Goal: Task Accomplishment & Management: Manage account settings

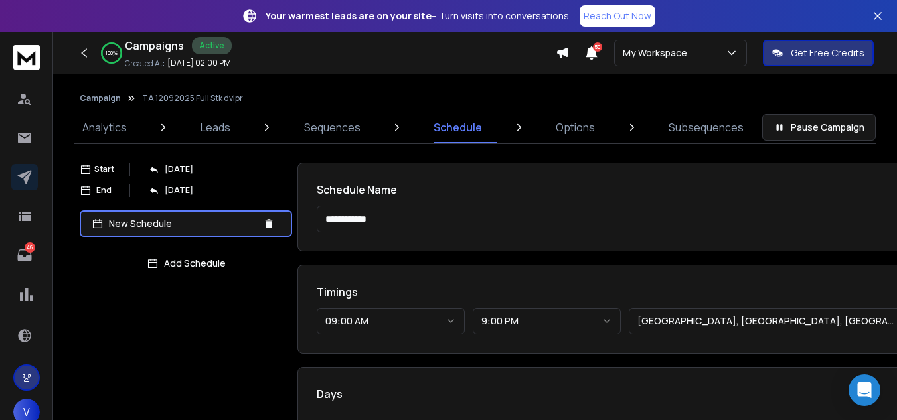
click at [100, 102] on button "Campaign" at bounding box center [100, 98] width 41 height 11
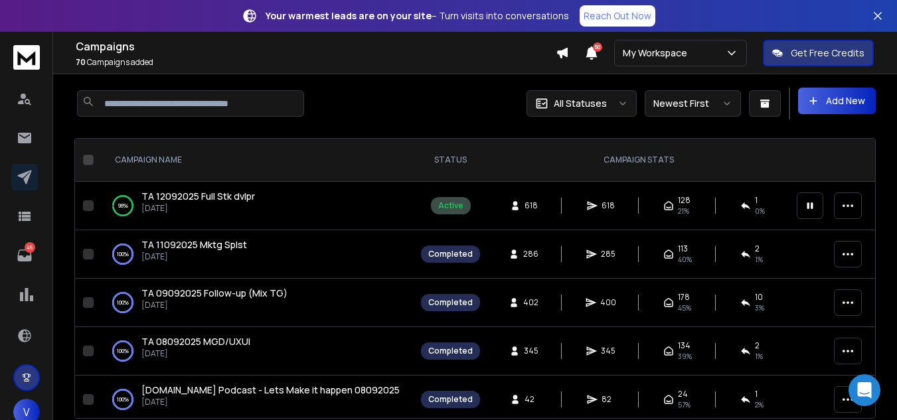
click at [205, 193] on span "TA 12092025 Full Stk dvlpr" at bounding box center [198, 196] width 114 height 13
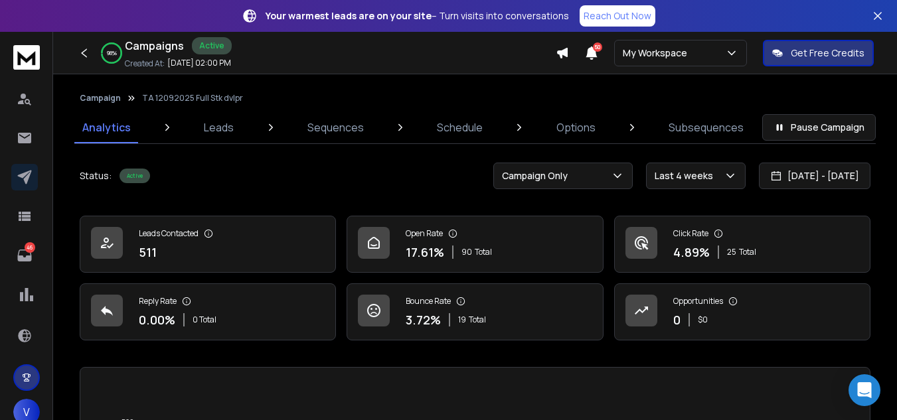
click at [876, 16] on icon at bounding box center [878, 16] width 12 height 12
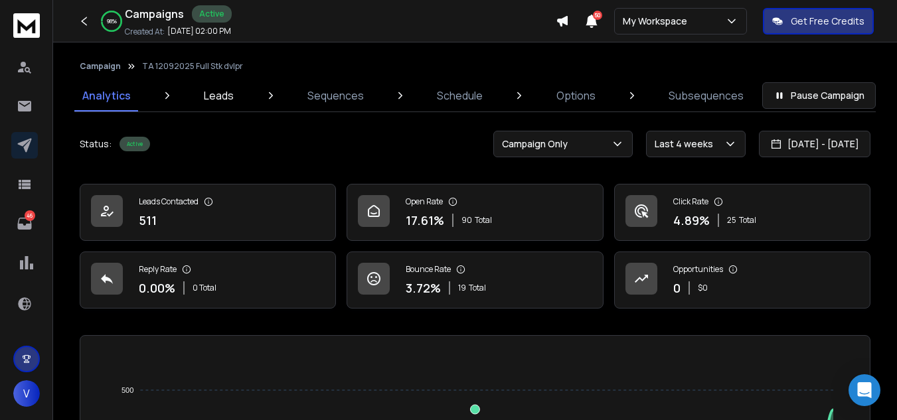
click at [221, 97] on p "Leads" at bounding box center [219, 96] width 30 height 16
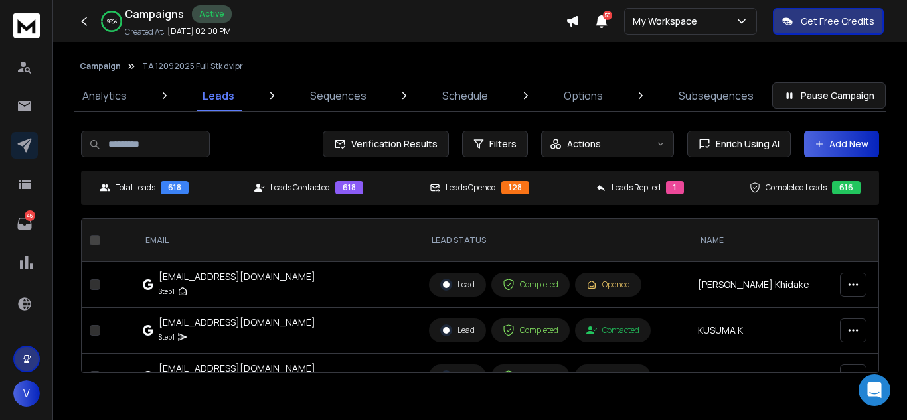
click at [104, 68] on button "Campaign" at bounding box center [100, 66] width 41 height 11
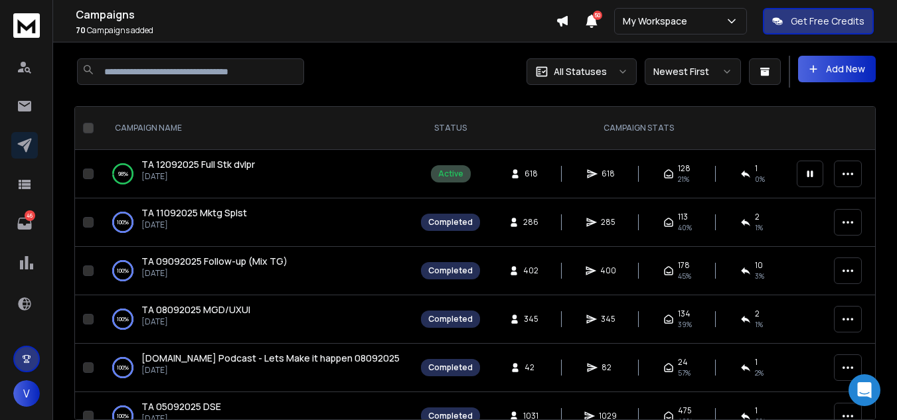
click at [217, 167] on span "TA 12092025 Full Stk dvlpr" at bounding box center [198, 164] width 114 height 13
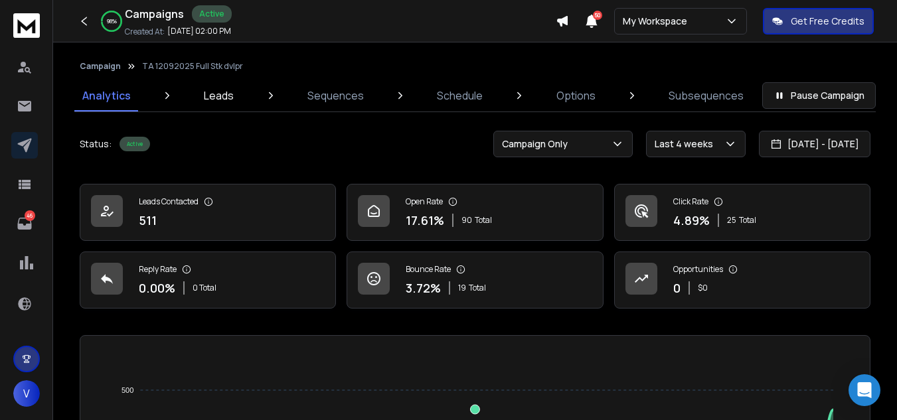
click at [217, 92] on p "Leads" at bounding box center [219, 96] width 30 height 16
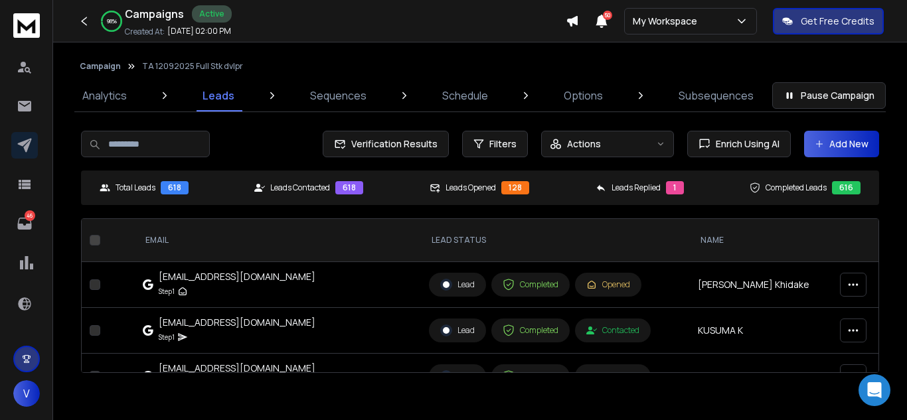
click at [865, 142] on button "Add New" at bounding box center [841, 144] width 75 height 27
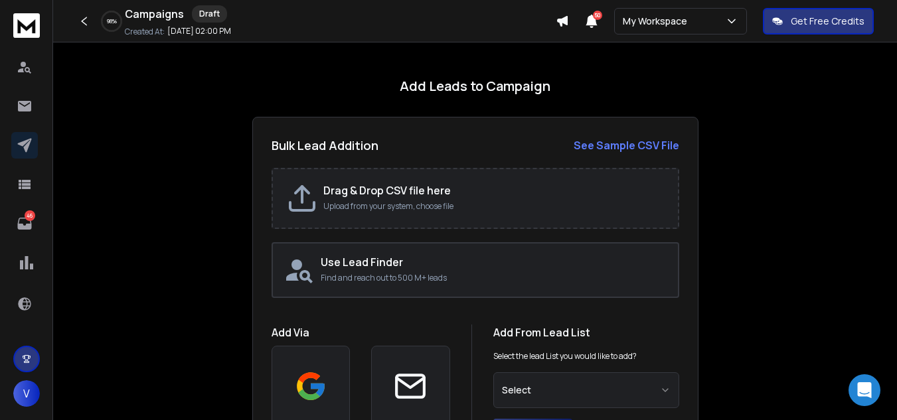
click at [405, 186] on h2 "Drag & Drop CSV file here" at bounding box center [493, 191] width 341 height 16
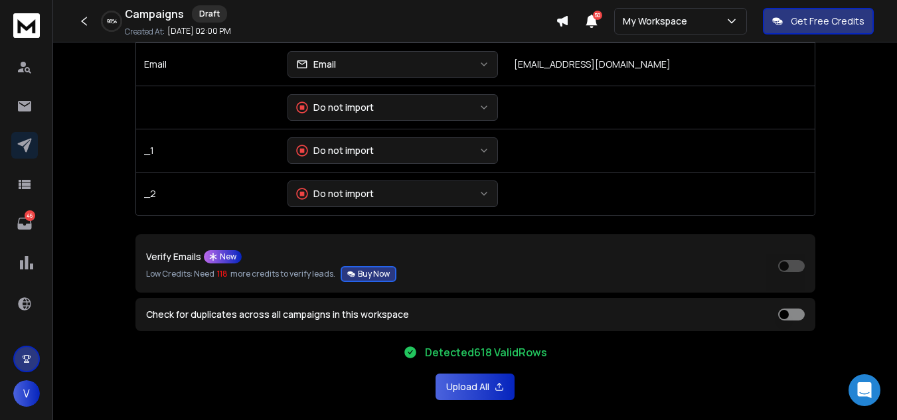
scroll to position [330, 0]
click at [803, 315] on button "Check for duplicates across all campaigns in this workspace" at bounding box center [792, 314] width 27 height 12
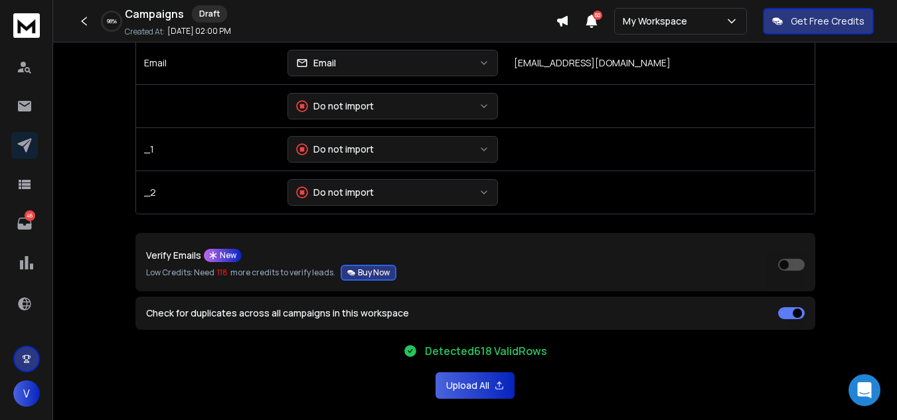
click at [474, 389] on button "Upload All" at bounding box center [475, 386] width 79 height 27
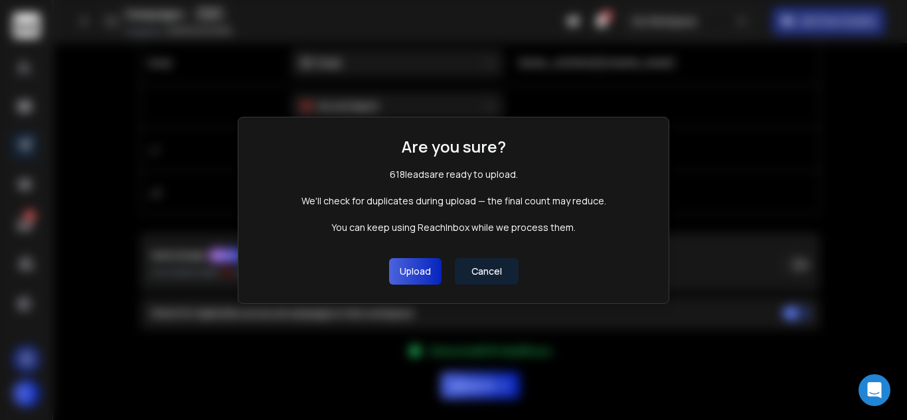
click at [400, 269] on button "Upload" at bounding box center [415, 271] width 52 height 27
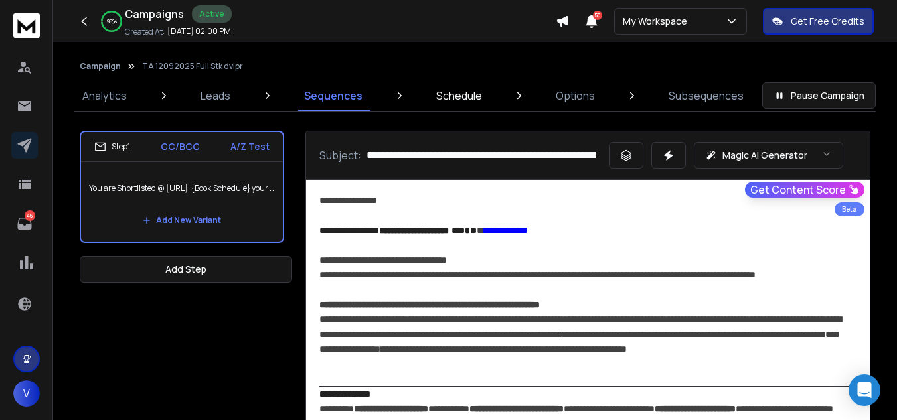
click at [457, 101] on p "Schedule" at bounding box center [459, 96] width 46 height 16
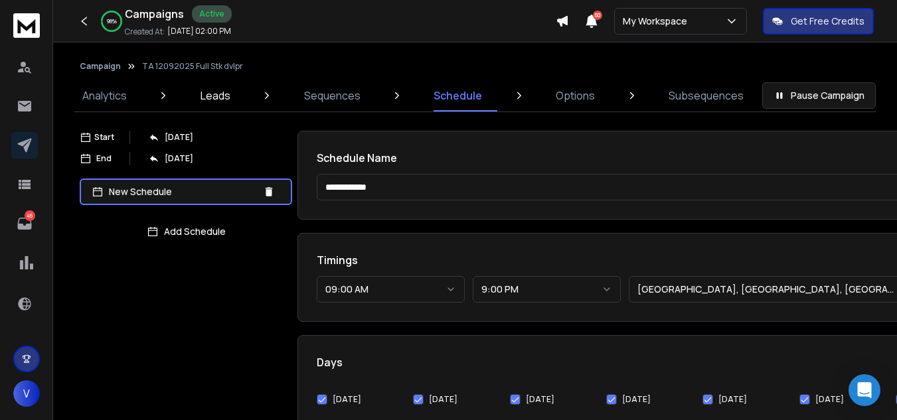
click at [204, 99] on p "Leads" at bounding box center [216, 96] width 30 height 16
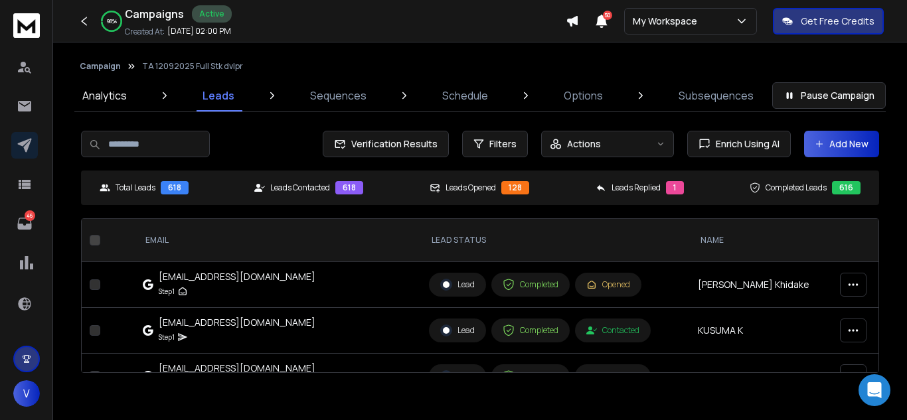
click at [124, 95] on p "Analytics" at bounding box center [104, 96] width 45 height 16
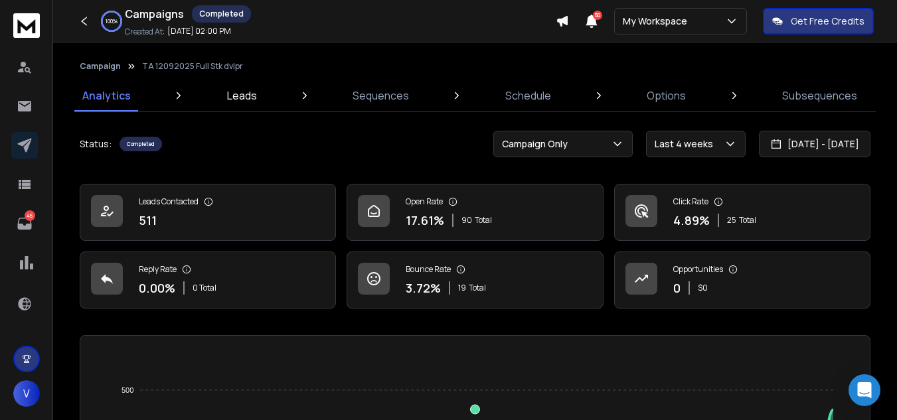
click at [237, 97] on p "Leads" at bounding box center [242, 96] width 30 height 16
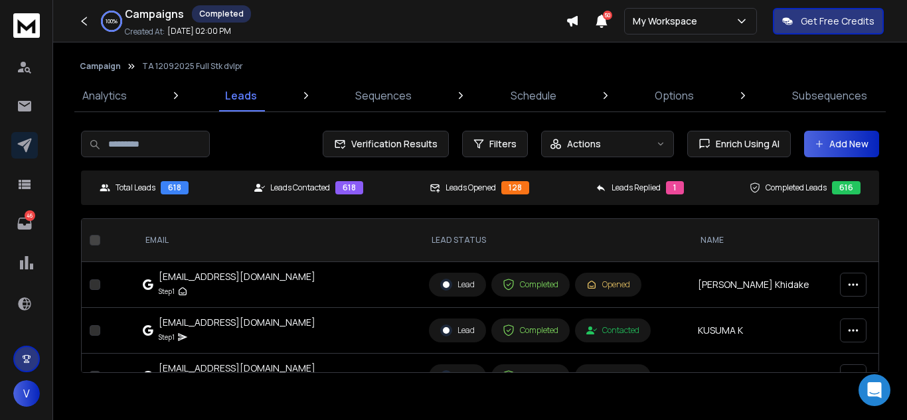
click at [106, 69] on button "Campaign" at bounding box center [100, 66] width 41 height 11
click at [110, 67] on button "Campaign" at bounding box center [100, 66] width 41 height 11
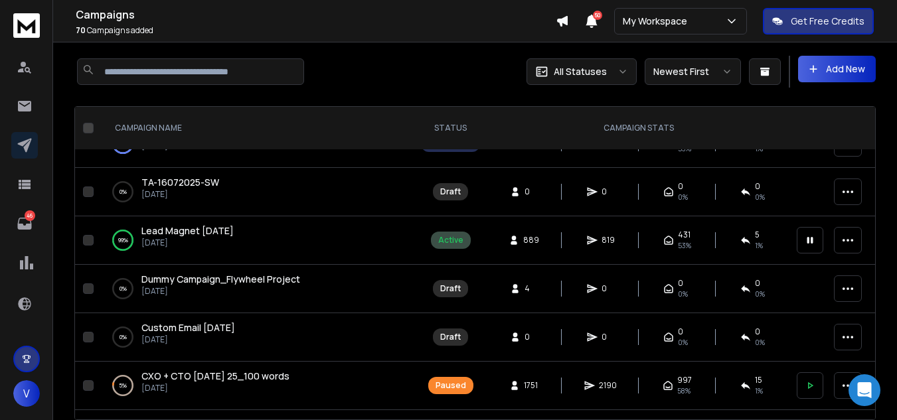
scroll to position [1497, 0]
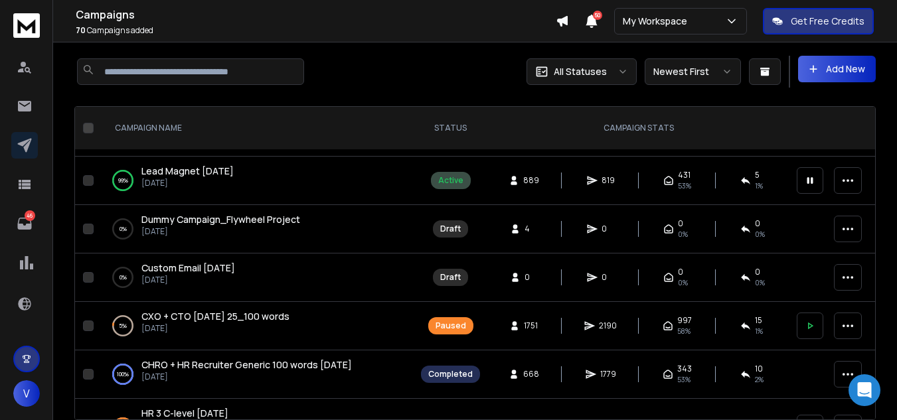
click at [842, 180] on icon "button" at bounding box center [848, 180] width 13 height 13
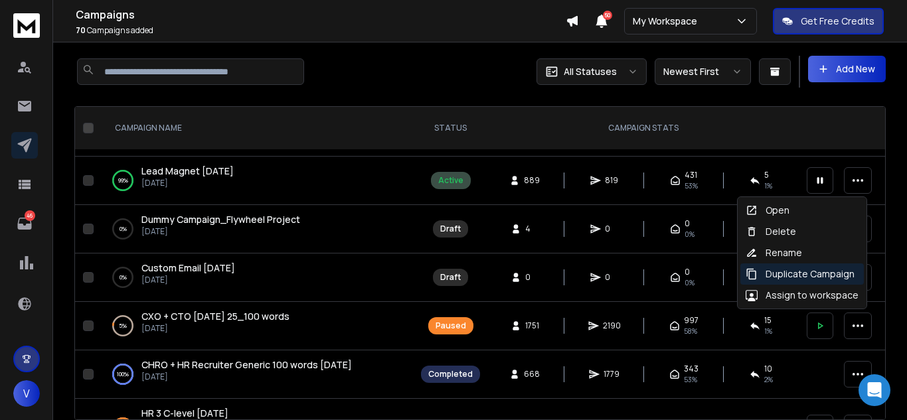
click at [808, 271] on div "Duplicate Campaign" at bounding box center [800, 274] width 109 height 13
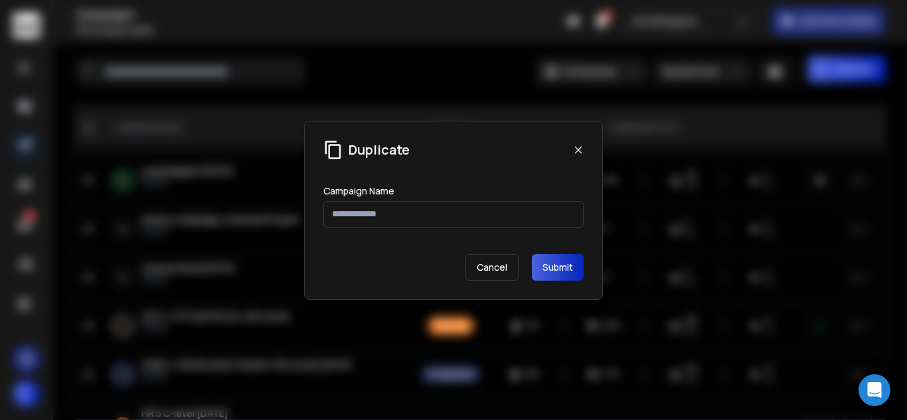
click at [397, 211] on input "text" at bounding box center [453, 214] width 260 height 27
type input "**********"
click at [551, 271] on button "Submit" at bounding box center [558, 267] width 52 height 27
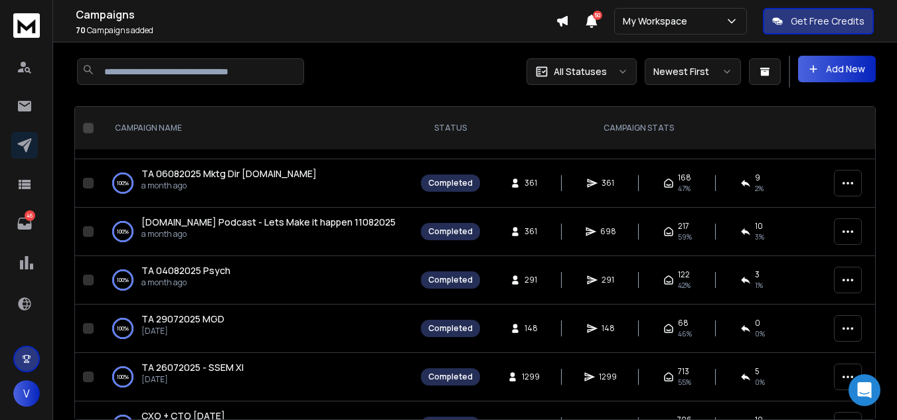
scroll to position [1239, 0]
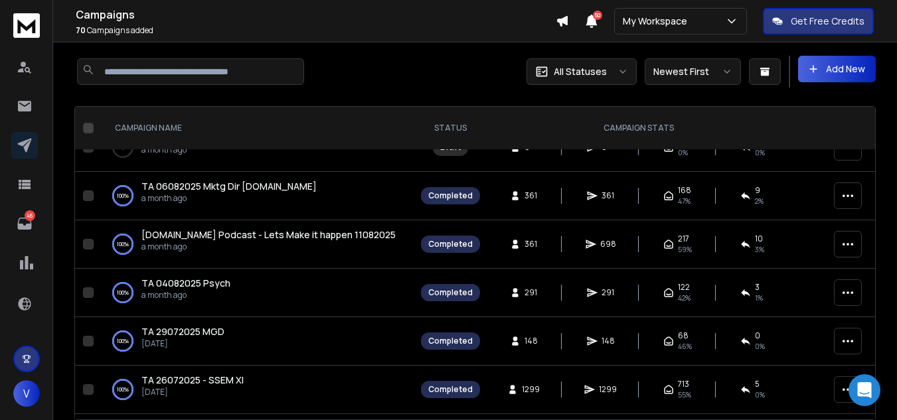
click at [201, 231] on span "[DOMAIN_NAME] Podcast - Lets Make it happen 11082025" at bounding box center [268, 235] width 254 height 13
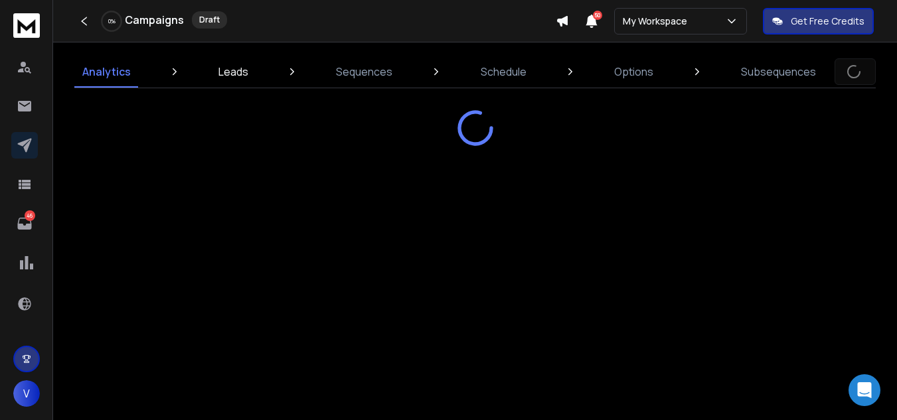
click at [236, 70] on p "Leads" at bounding box center [234, 72] width 30 height 16
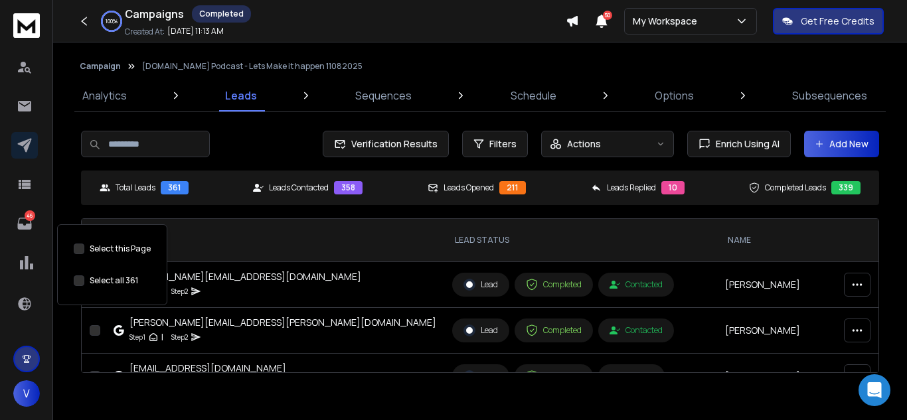
click at [82, 262] on div "Select this Page" at bounding box center [112, 249] width 77 height 27
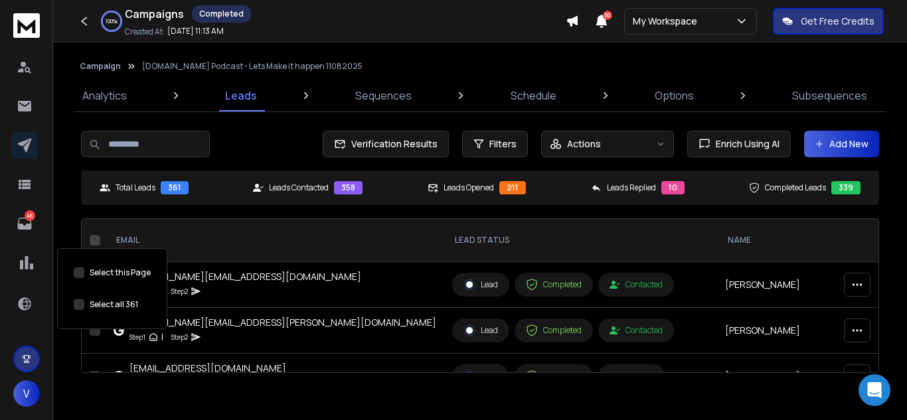
click at [78, 302] on button "Select this Page" at bounding box center [79, 305] width 11 height 11
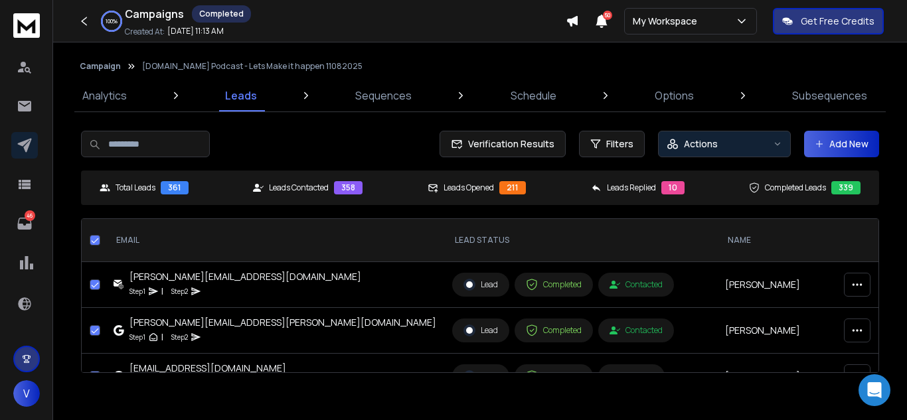
click at [707, 141] on p "Actions" at bounding box center [701, 144] width 34 height 13
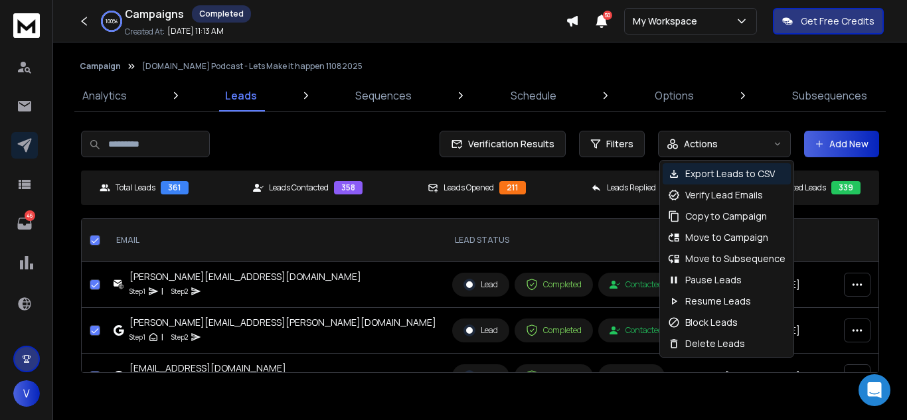
click at [737, 175] on p "Export Leads to CSV" at bounding box center [731, 173] width 90 height 13
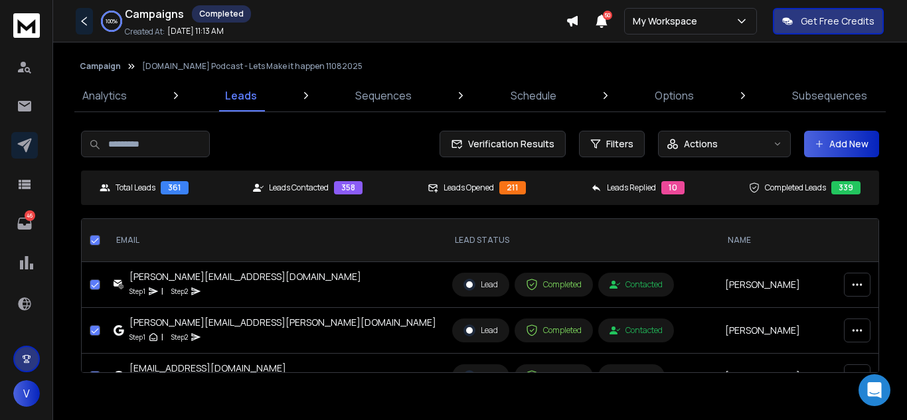
click at [82, 24] on icon at bounding box center [84, 21] width 12 height 12
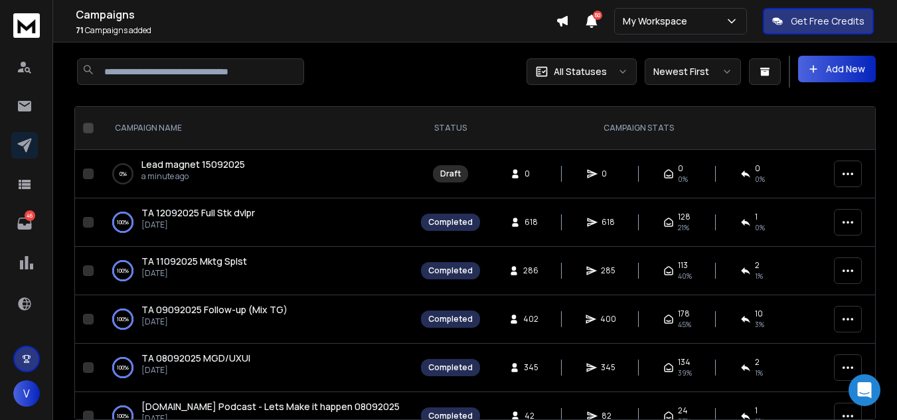
click at [219, 159] on span "Lead magnet 15092025" at bounding box center [193, 164] width 104 height 13
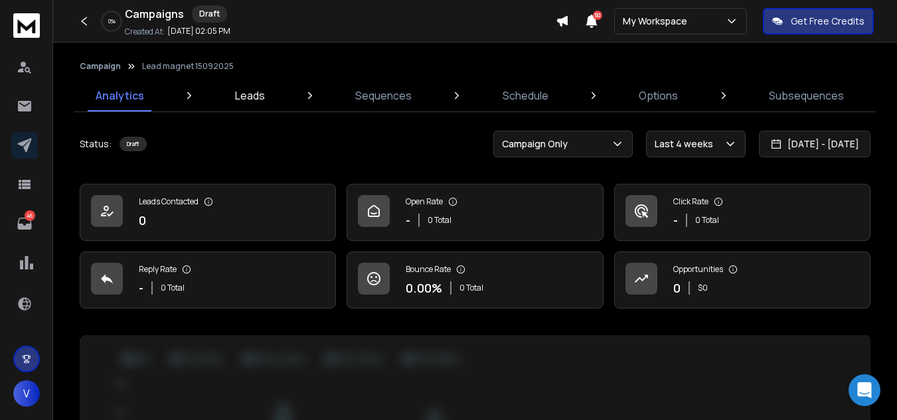
click at [259, 98] on p "Leads" at bounding box center [250, 96] width 30 height 16
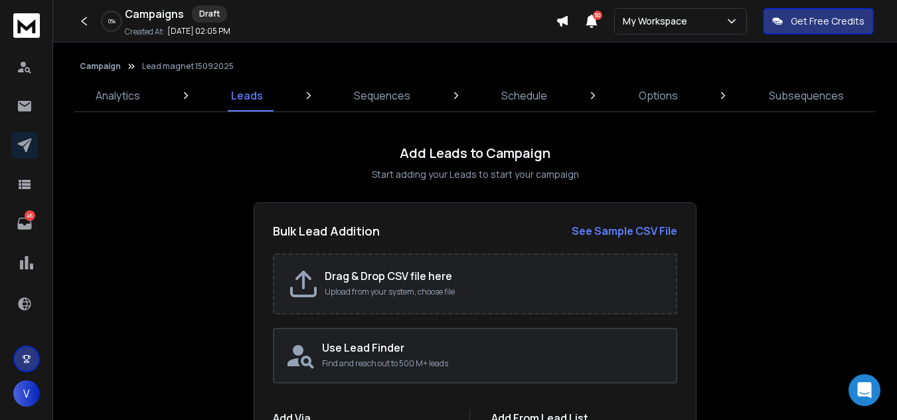
click at [359, 276] on h2 "Drag & Drop CSV file here" at bounding box center [494, 276] width 338 height 16
type input "**********"
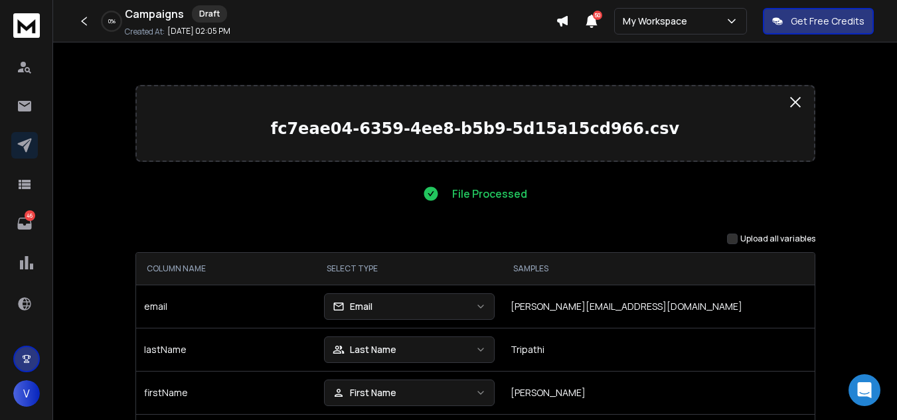
click at [798, 104] on icon at bounding box center [796, 102] width 16 height 16
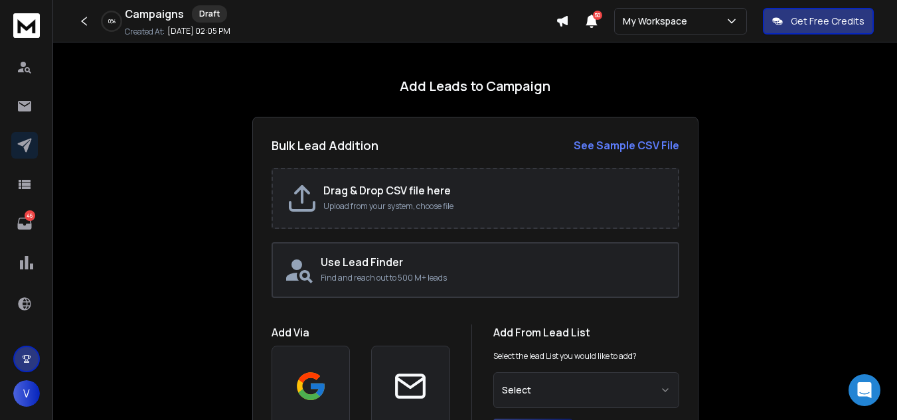
click at [407, 191] on h2 "Drag & Drop CSV file here" at bounding box center [493, 191] width 341 height 16
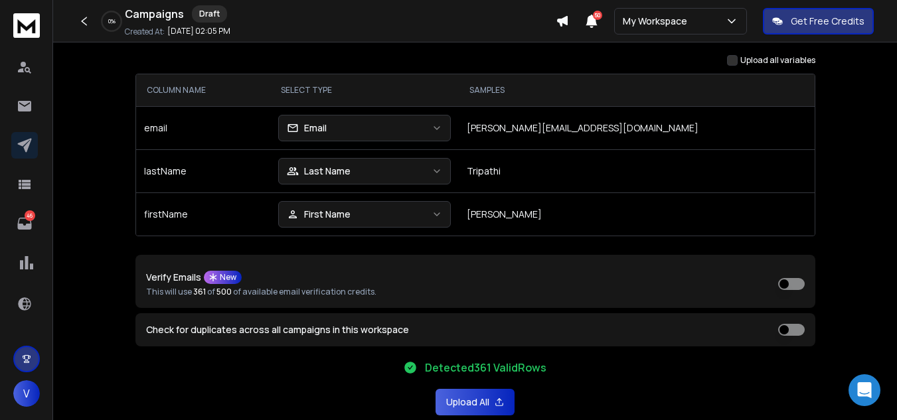
scroll to position [195, 0]
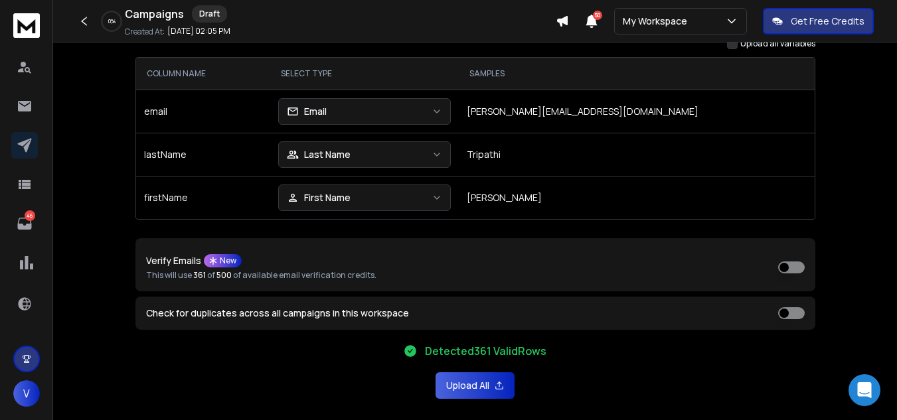
click at [458, 386] on button "Upload All" at bounding box center [475, 386] width 79 height 27
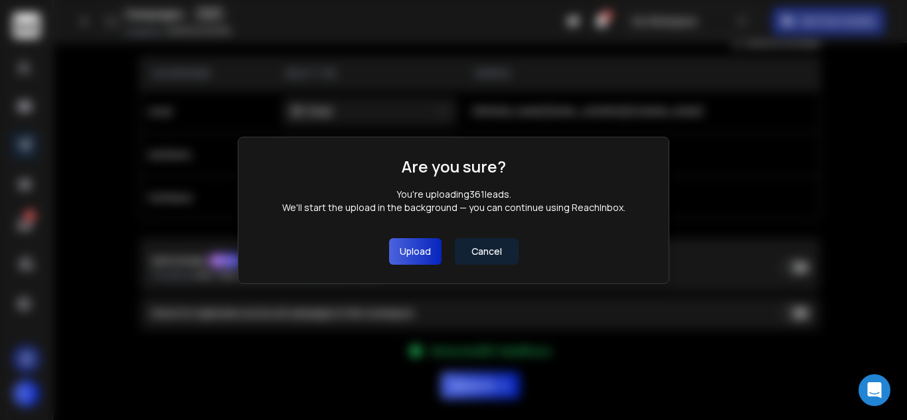
click at [420, 255] on button "Upload" at bounding box center [415, 251] width 52 height 27
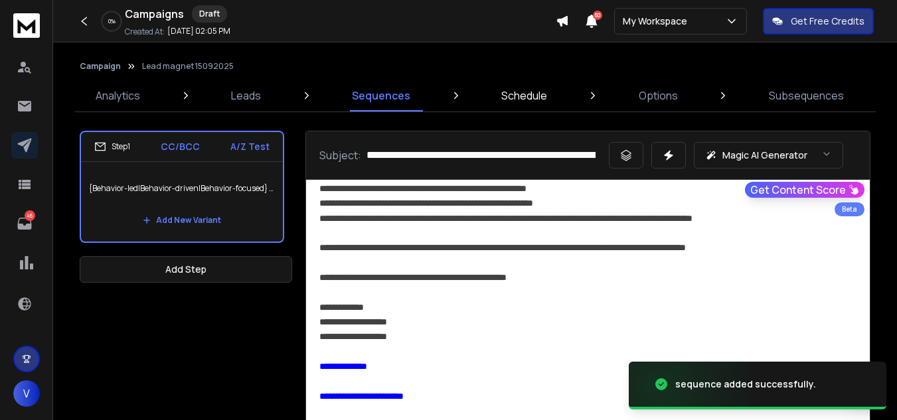
click at [534, 97] on p "Schedule" at bounding box center [525, 96] width 46 height 16
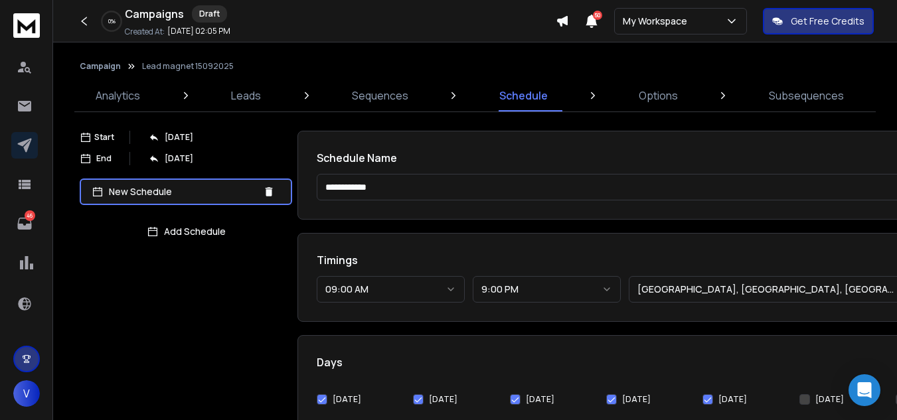
click at [193, 139] on p "Tue Jul 08 2025" at bounding box center [179, 137] width 29 height 11
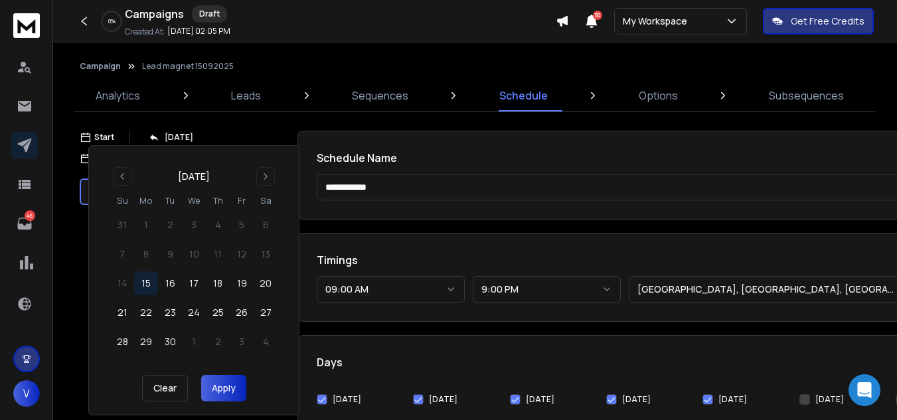
click at [147, 284] on button "15" at bounding box center [146, 284] width 24 height 24
click at [221, 391] on button "Apply" at bounding box center [223, 388] width 45 height 27
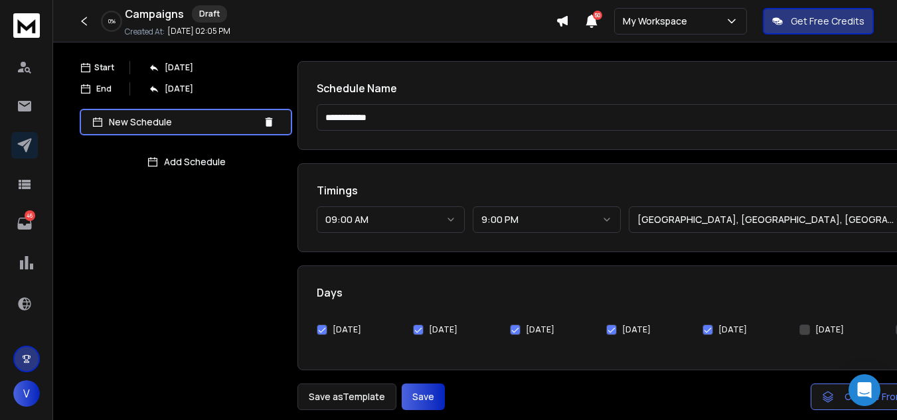
scroll to position [78, 0]
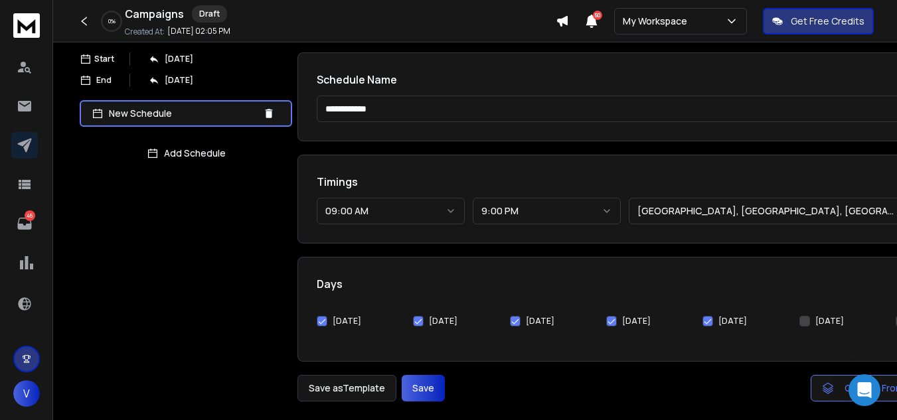
click at [417, 398] on button "Save" at bounding box center [423, 388] width 43 height 27
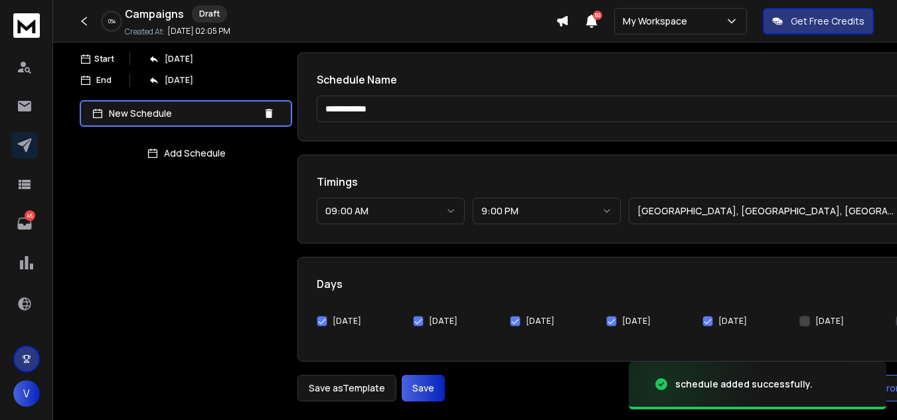
click at [429, 389] on button "Save" at bounding box center [423, 388] width 43 height 27
click at [193, 83] on p "Fri Oct 31 2025" at bounding box center [179, 80] width 29 height 11
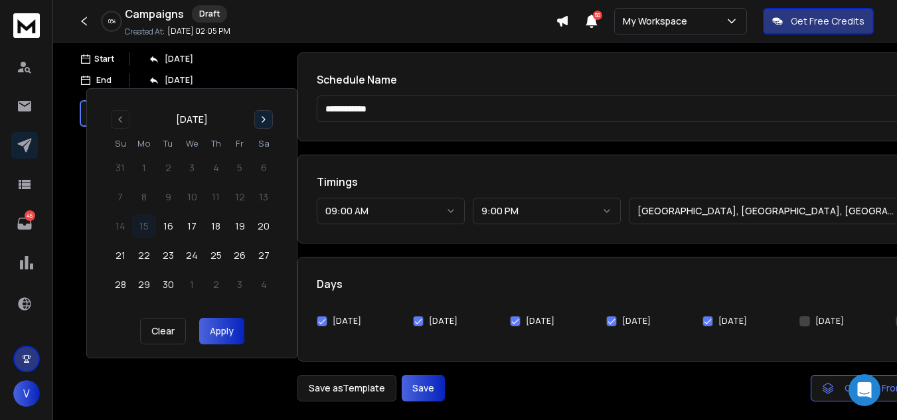
click at [262, 114] on icon "Go to next month" at bounding box center [263, 119] width 11 height 11
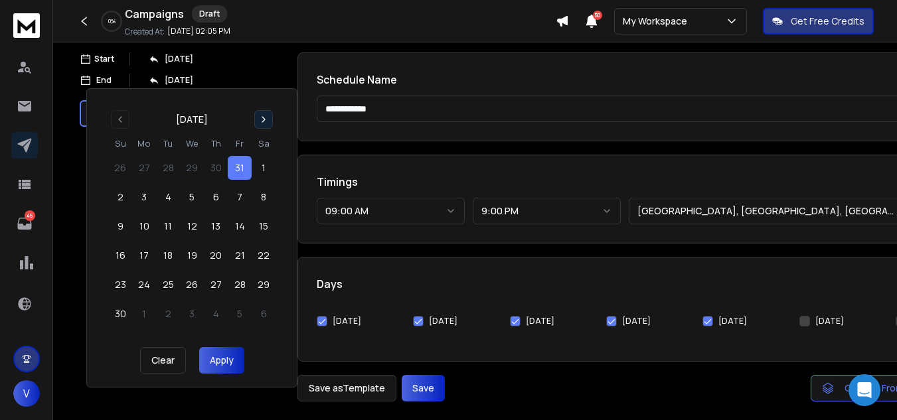
click at [262, 114] on icon "Go to next month" at bounding box center [263, 119] width 11 height 11
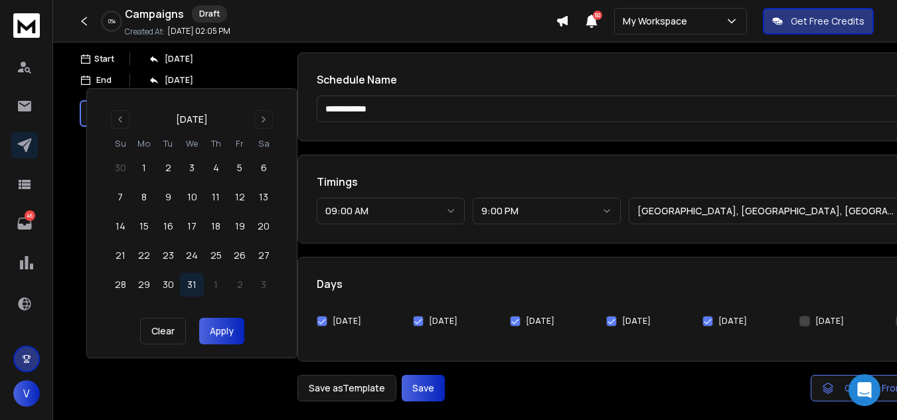
click at [192, 276] on button "31" at bounding box center [192, 285] width 24 height 24
click at [219, 329] on button "Apply" at bounding box center [221, 331] width 45 height 27
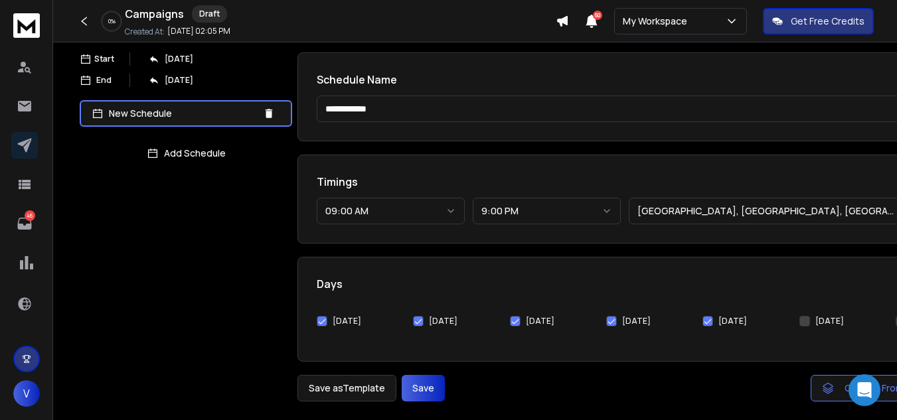
click at [426, 398] on button "Save" at bounding box center [423, 388] width 43 height 27
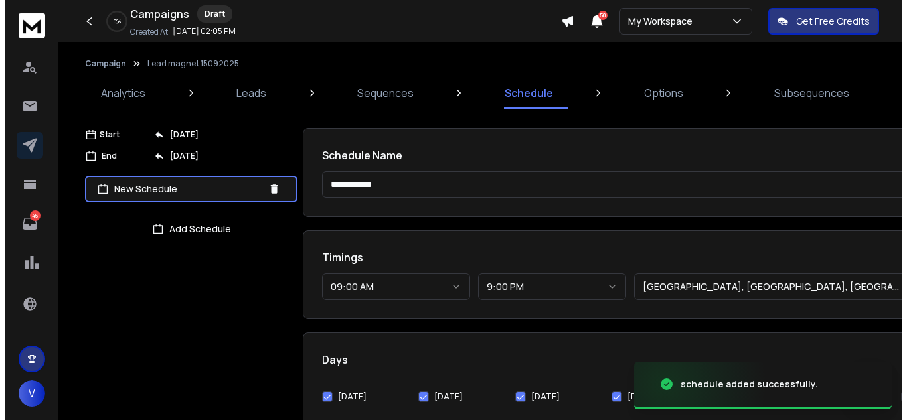
scroll to position [0, 0]
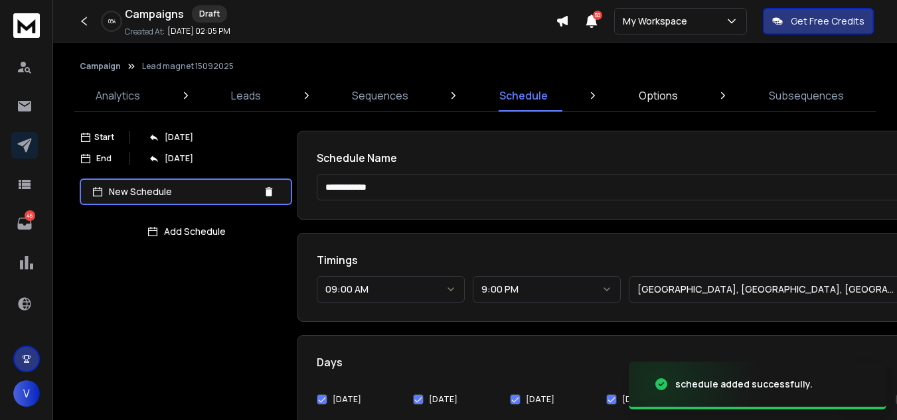
click at [663, 94] on p "Options" at bounding box center [658, 96] width 39 height 16
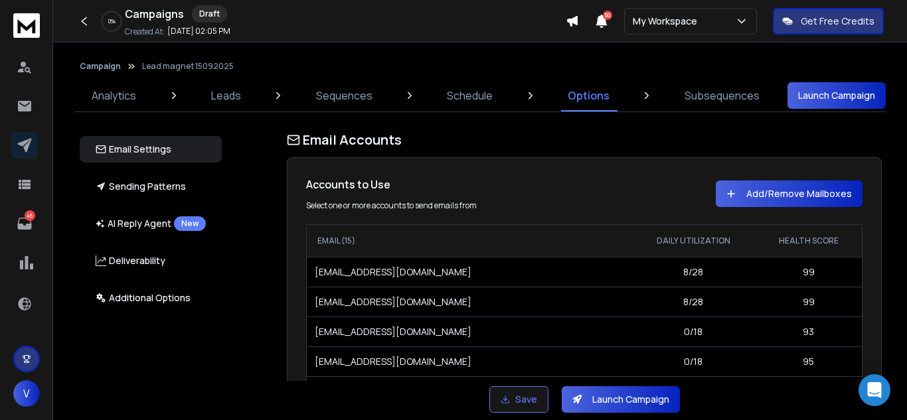
click at [638, 404] on button "Launch Campaign" at bounding box center [621, 400] width 118 height 27
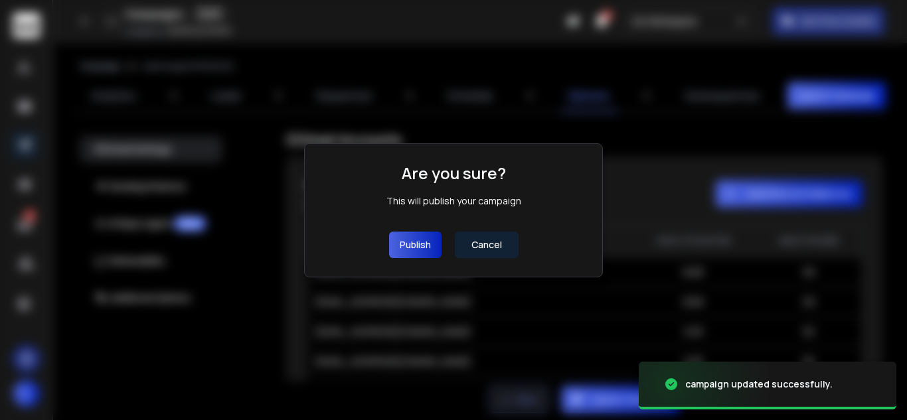
click at [406, 251] on button "Publish" at bounding box center [415, 245] width 52 height 27
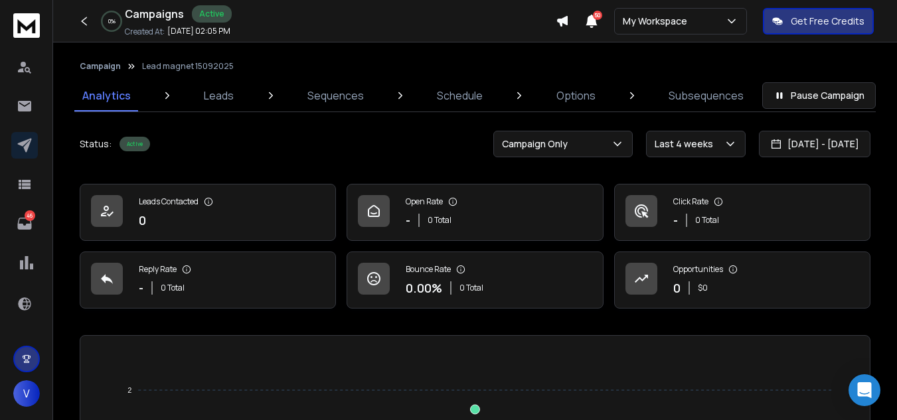
click at [96, 69] on button "Campaign" at bounding box center [100, 66] width 41 height 11
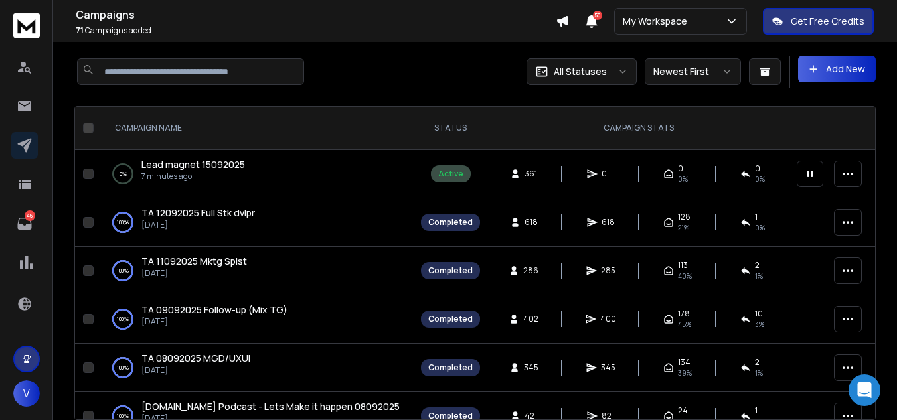
click at [197, 166] on span "Lead magnet 15092025" at bounding box center [193, 164] width 104 height 13
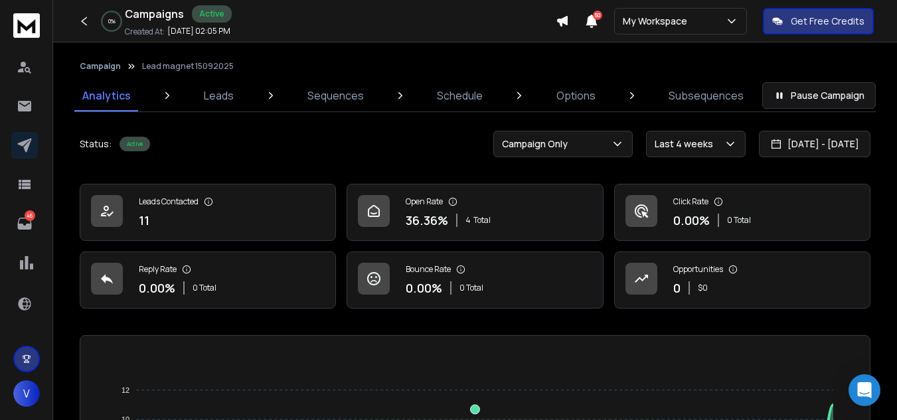
click at [88, 66] on button "Campaign" at bounding box center [100, 66] width 41 height 11
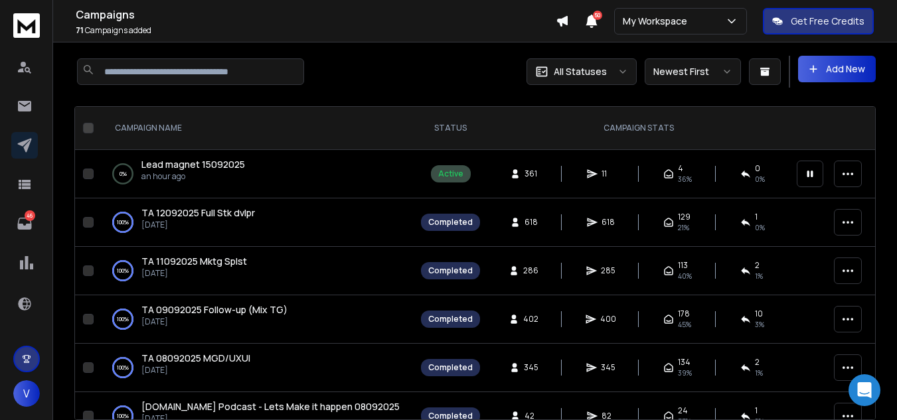
click at [175, 163] on span "Lead magnet 15092025" at bounding box center [193, 164] width 104 height 13
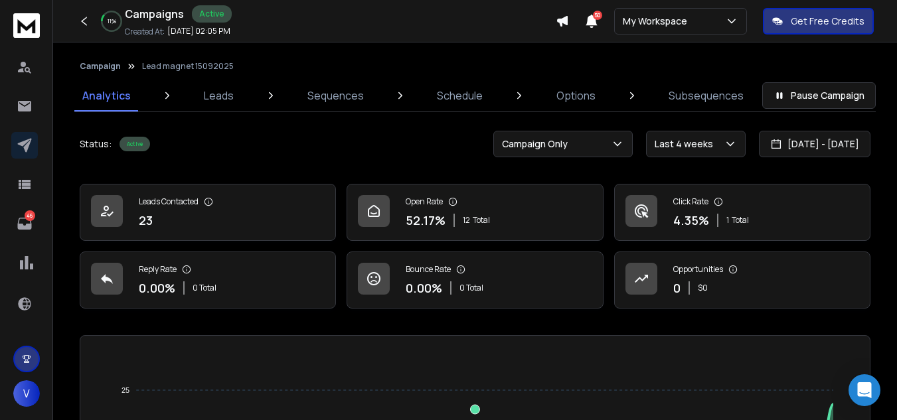
click at [94, 63] on button "Campaign" at bounding box center [100, 66] width 41 height 11
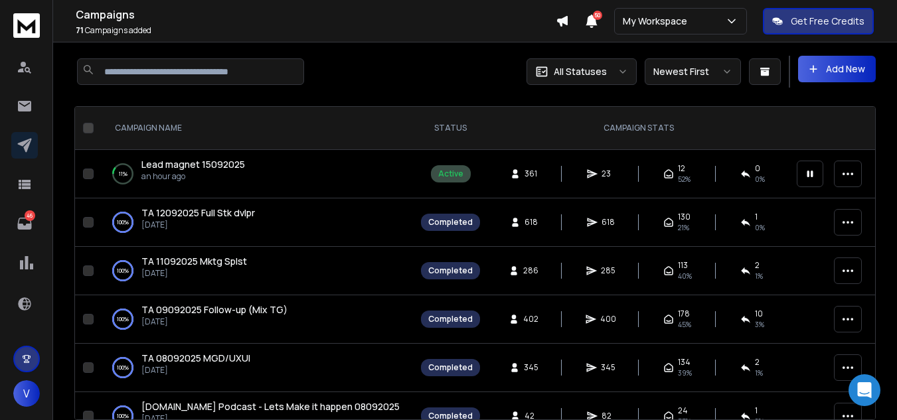
click at [445, 64] on div at bounding box center [274, 72] width 401 height 32
click at [22, 107] on icon at bounding box center [24, 106] width 13 height 11
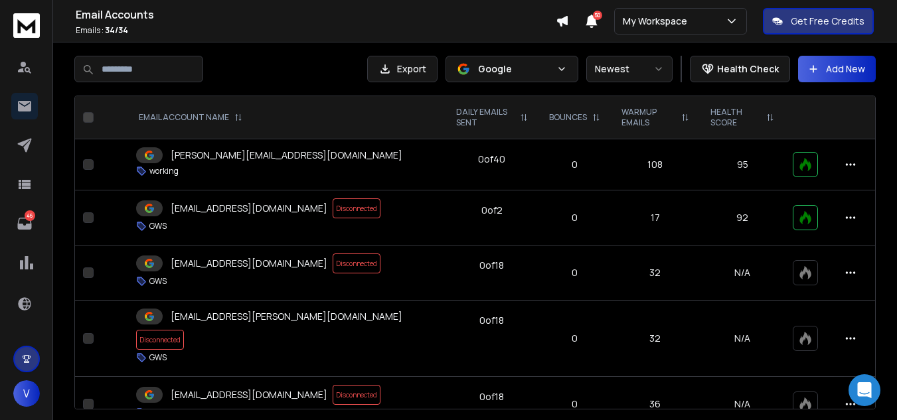
click at [276, 70] on div at bounding box center [216, 69] width 285 height 27
click at [23, 147] on icon at bounding box center [25, 146] width 16 height 16
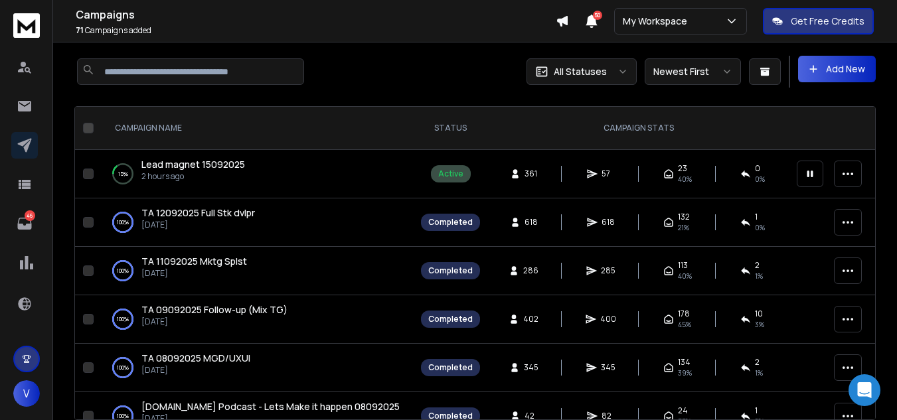
click at [220, 164] on span "Lead magnet 15092025" at bounding box center [193, 164] width 104 height 13
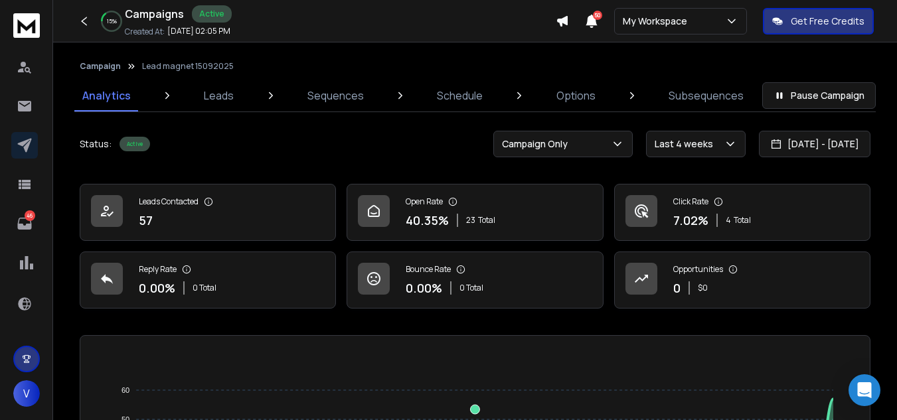
click at [97, 70] on button "Campaign" at bounding box center [100, 66] width 41 height 11
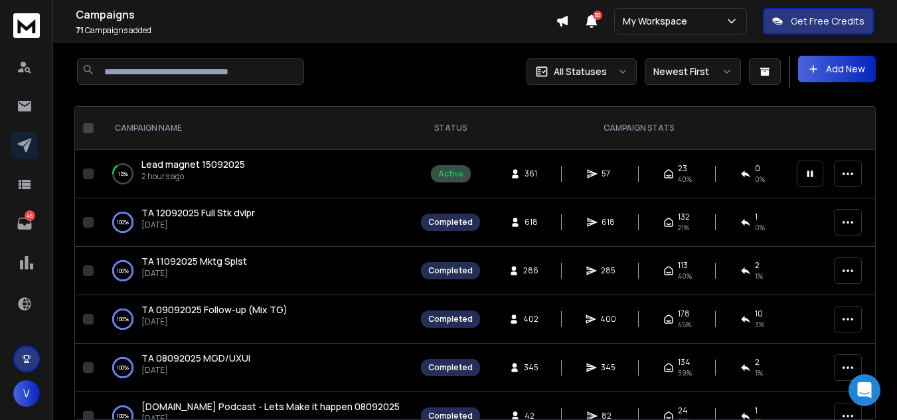
click at [216, 165] on span "Lead magnet 15092025" at bounding box center [193, 164] width 104 height 13
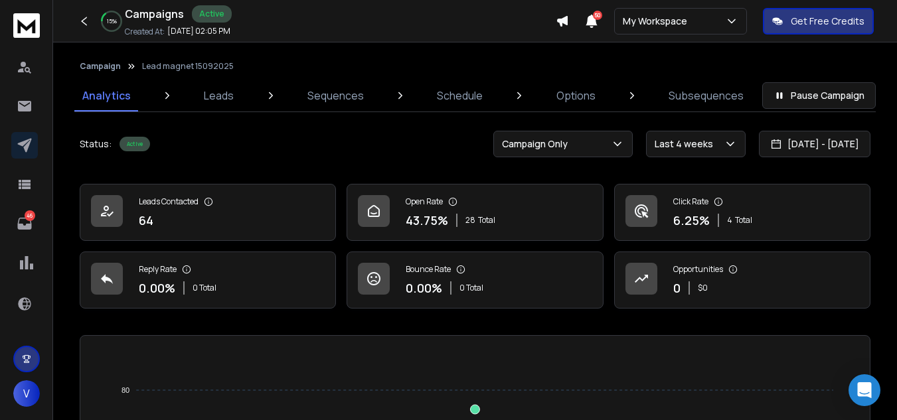
click at [99, 74] on div "Campaign Lead magnet 15092025" at bounding box center [475, 66] width 802 height 21
click at [109, 72] on div "Campaign Lead magnet 15092025" at bounding box center [475, 66] width 802 height 21
click at [98, 67] on button "Campaign" at bounding box center [100, 66] width 41 height 11
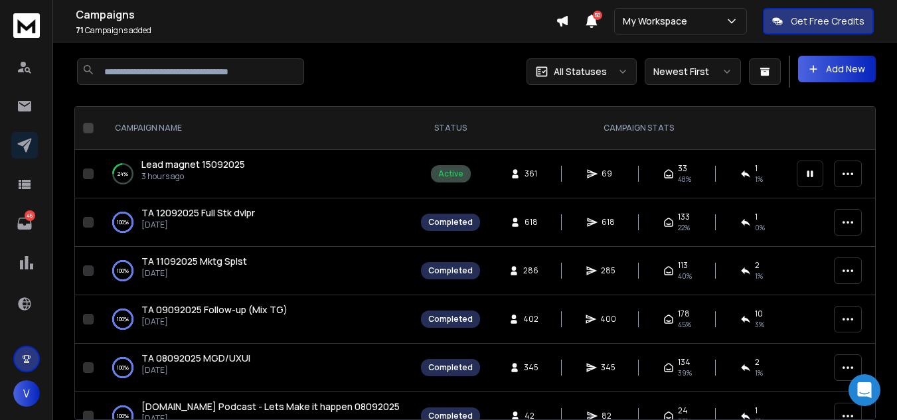
click at [211, 162] on span "Lead magnet 15092025" at bounding box center [193, 164] width 104 height 13
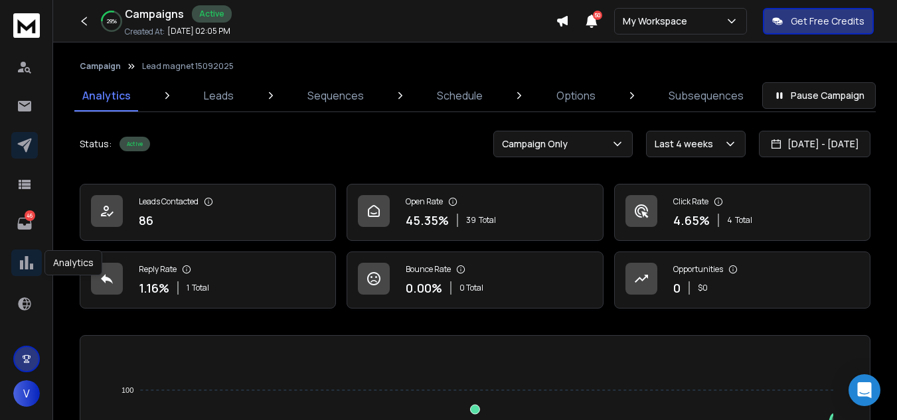
click at [23, 269] on icon at bounding box center [26, 262] width 13 height 13
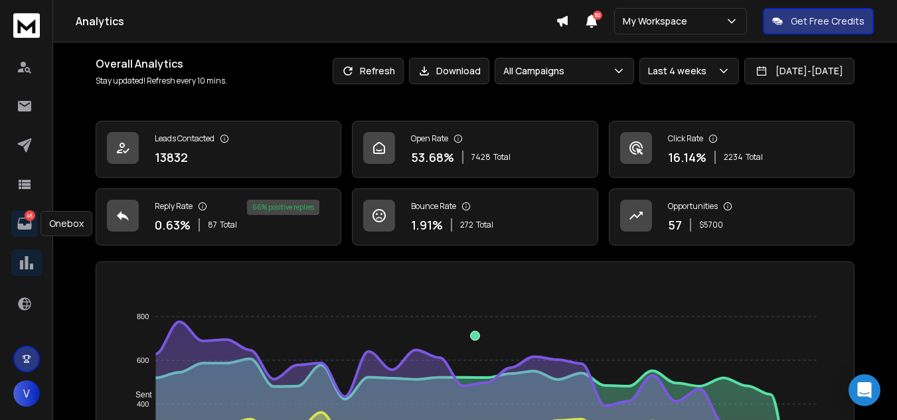
click at [25, 217] on p "46" at bounding box center [30, 216] width 11 height 11
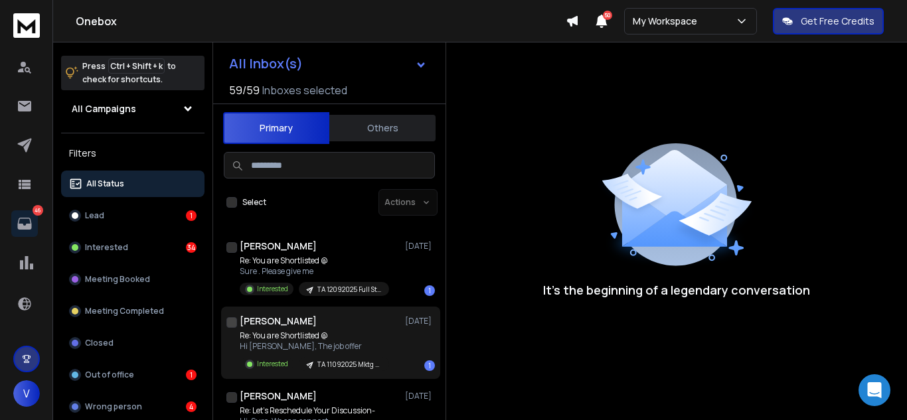
click at [334, 317] on div "[PERSON_NAME] [DATE]" at bounding box center [337, 321] width 195 height 13
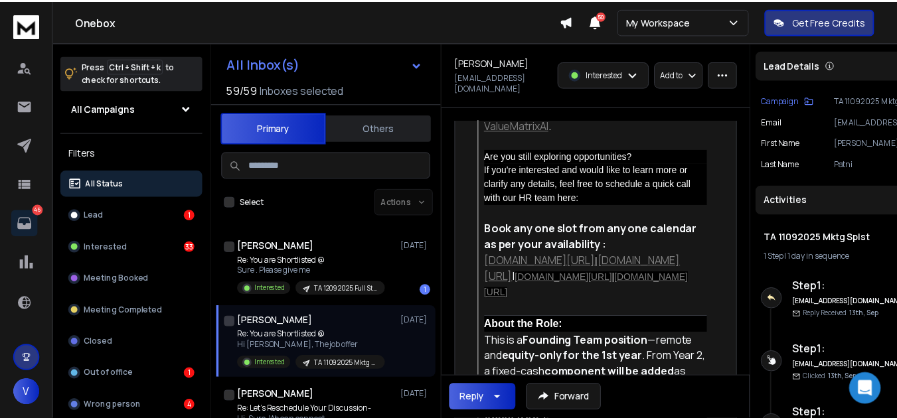
scroll to position [585, 0]
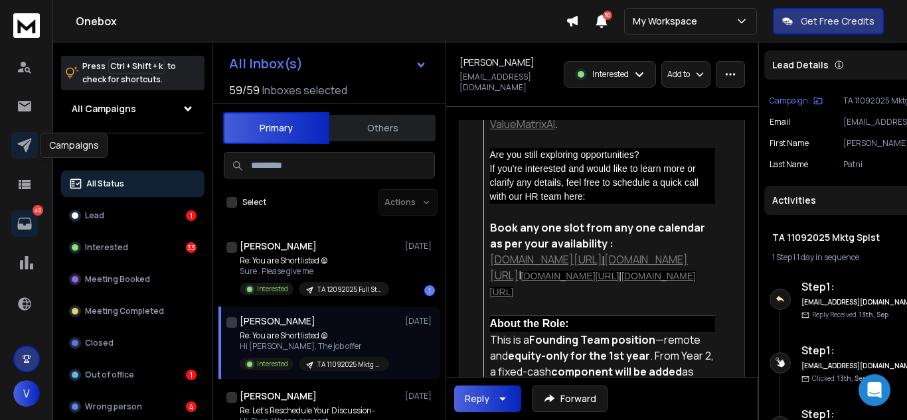
click at [27, 149] on icon at bounding box center [24, 145] width 14 height 14
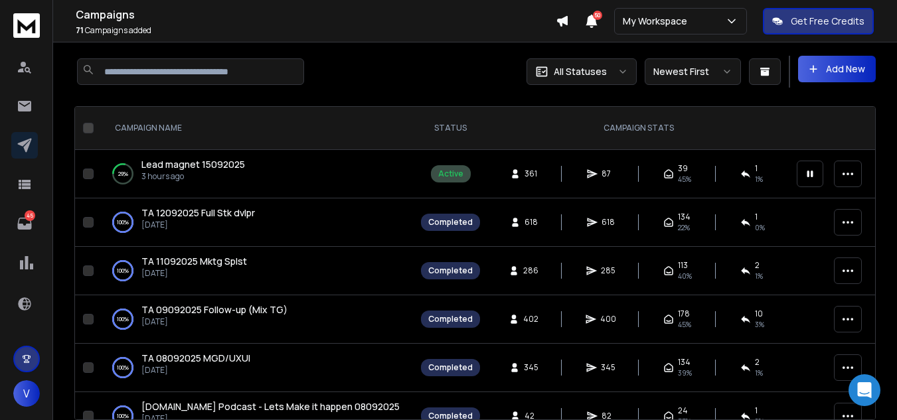
click at [228, 161] on span "Lead magnet 15092025" at bounding box center [193, 164] width 104 height 13
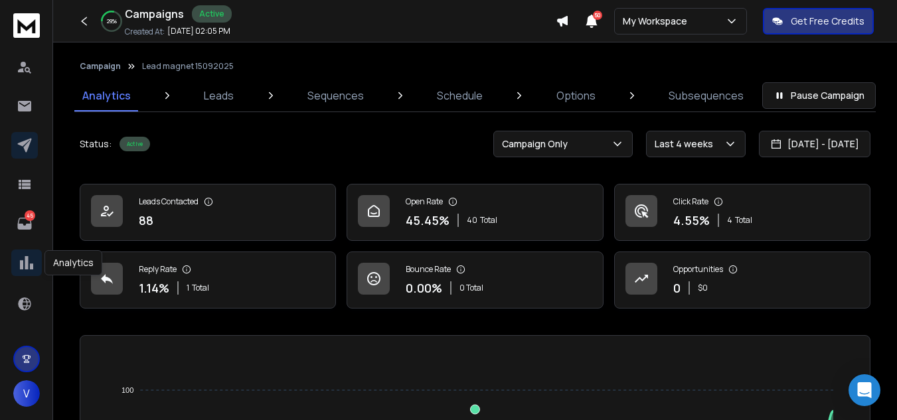
click at [27, 260] on icon at bounding box center [26, 262] width 13 height 13
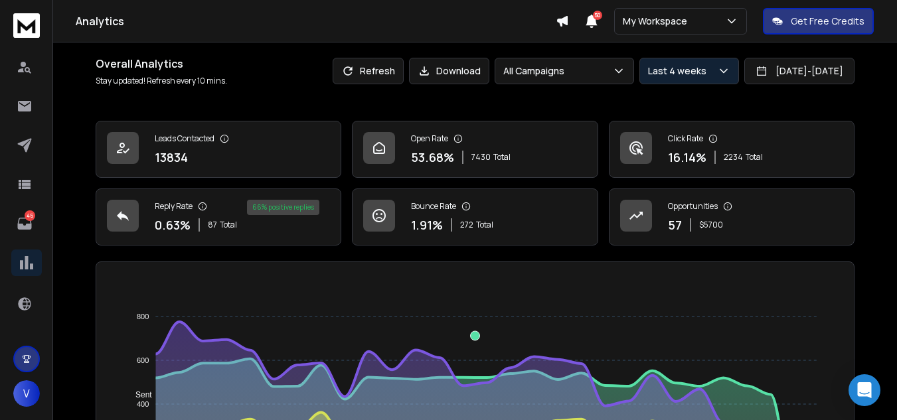
click at [717, 70] on icon "button" at bounding box center [723, 70] width 13 height 13
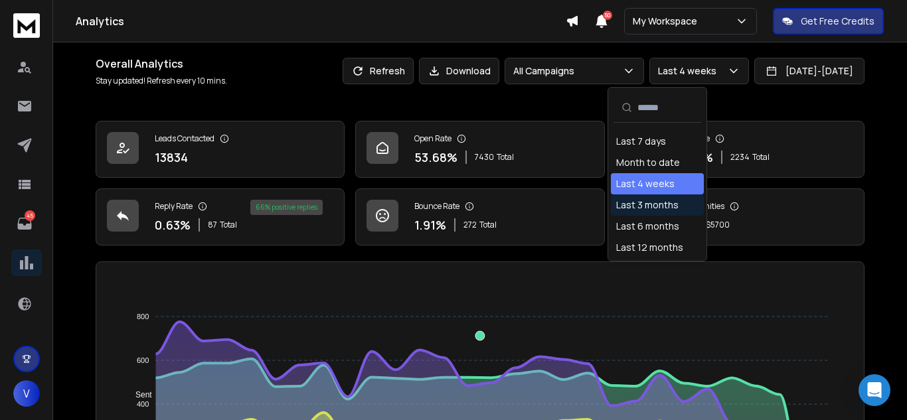
click at [639, 207] on div "Last 3 months" at bounding box center [647, 205] width 62 height 13
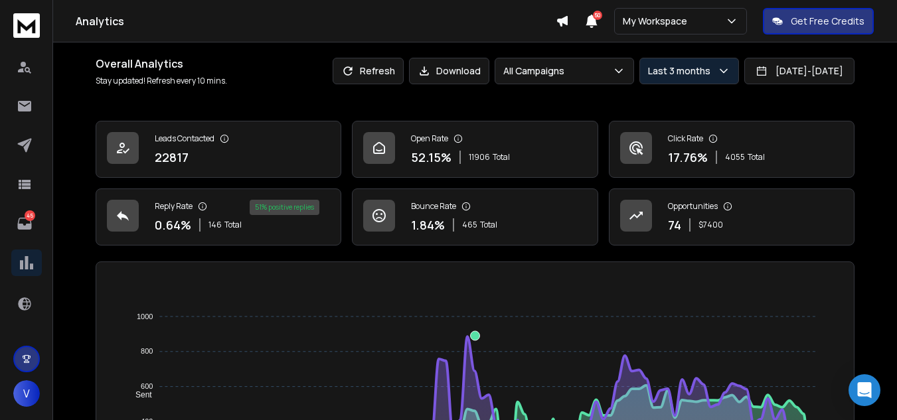
click at [673, 66] on p "Last 3 months" at bounding box center [682, 70] width 68 height 13
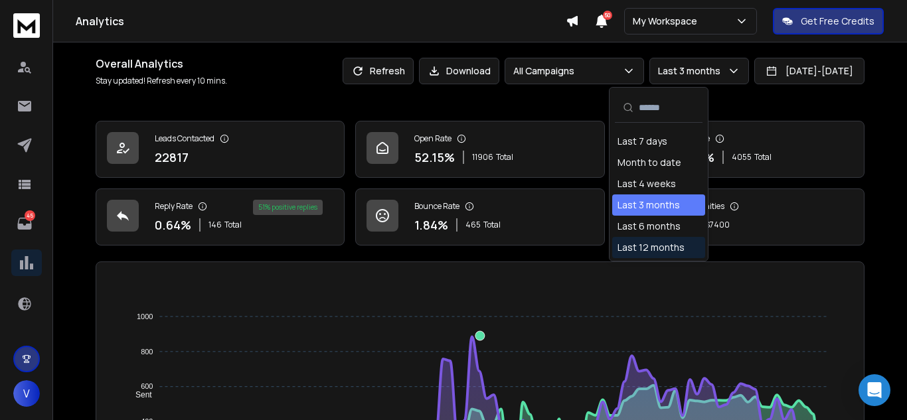
click at [658, 242] on div "Last 12 months" at bounding box center [651, 247] width 67 height 13
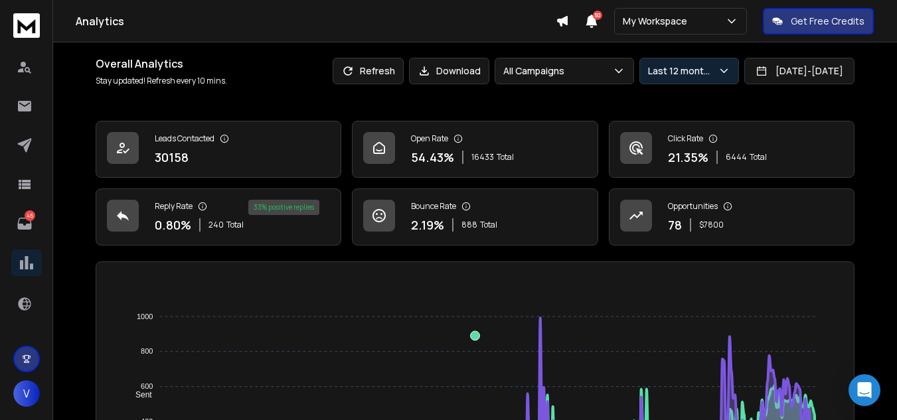
click at [666, 70] on p "Last 12 months" at bounding box center [683, 70] width 70 height 13
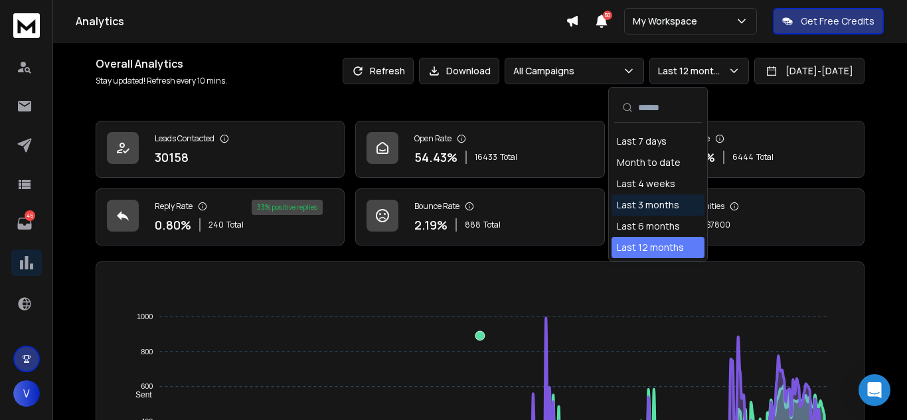
click at [647, 203] on div "Last 3 months" at bounding box center [648, 205] width 62 height 13
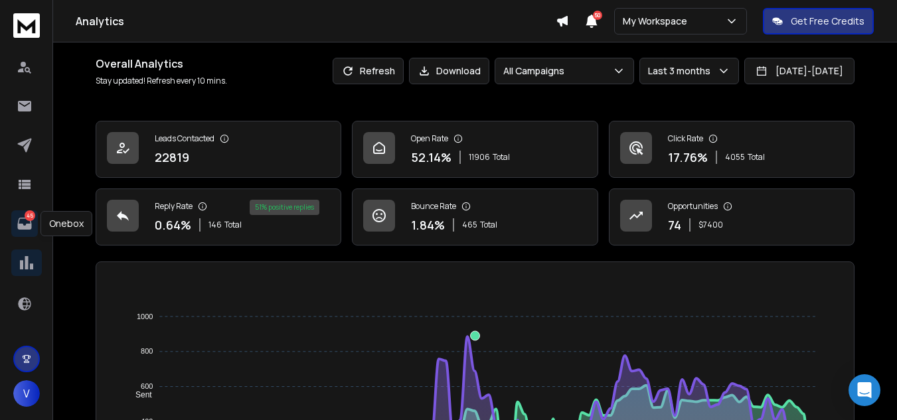
click at [21, 227] on icon at bounding box center [24, 224] width 14 height 12
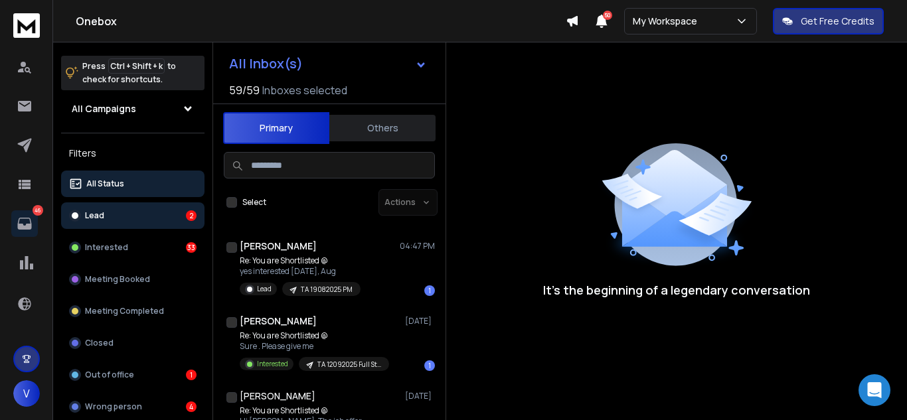
click at [113, 222] on button "Lead 2" at bounding box center [132, 216] width 143 height 27
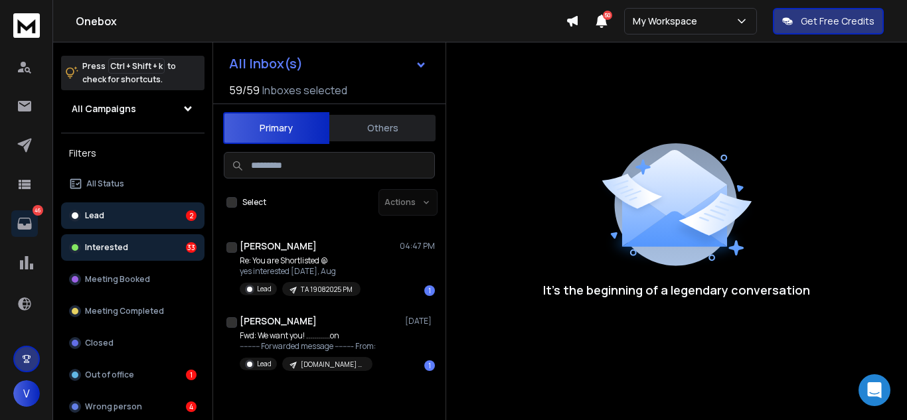
click at [142, 238] on button "Interested 33" at bounding box center [132, 247] width 143 height 27
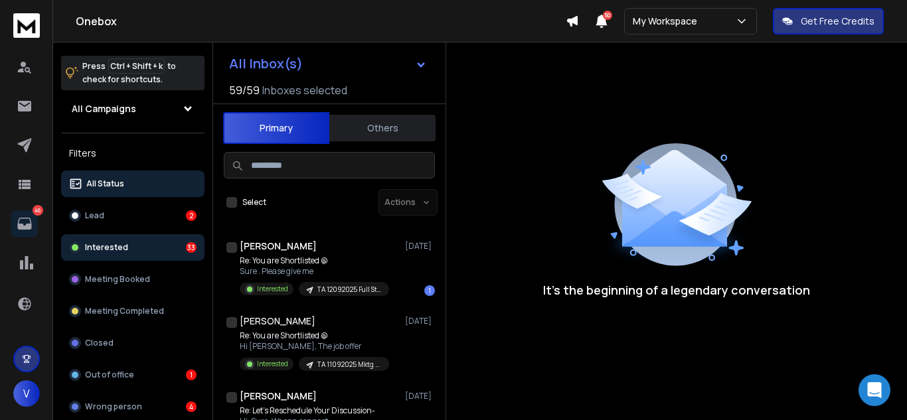
click at [121, 180] on p "All Status" at bounding box center [105, 184] width 38 height 11
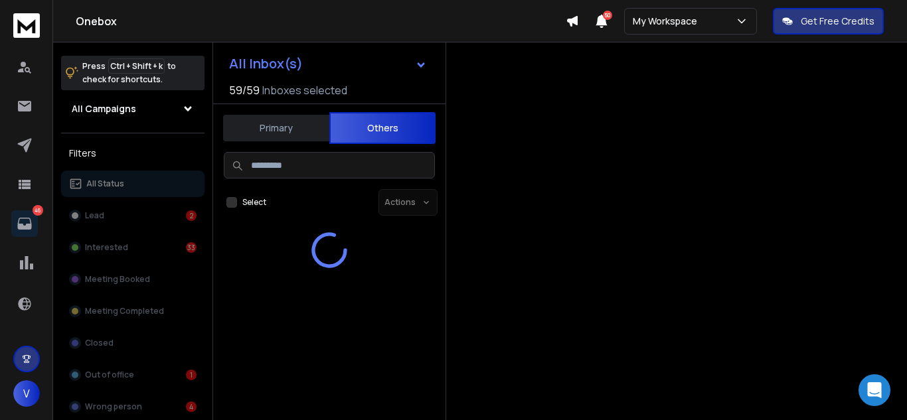
click at [383, 129] on button "Others" at bounding box center [382, 128] width 106 height 32
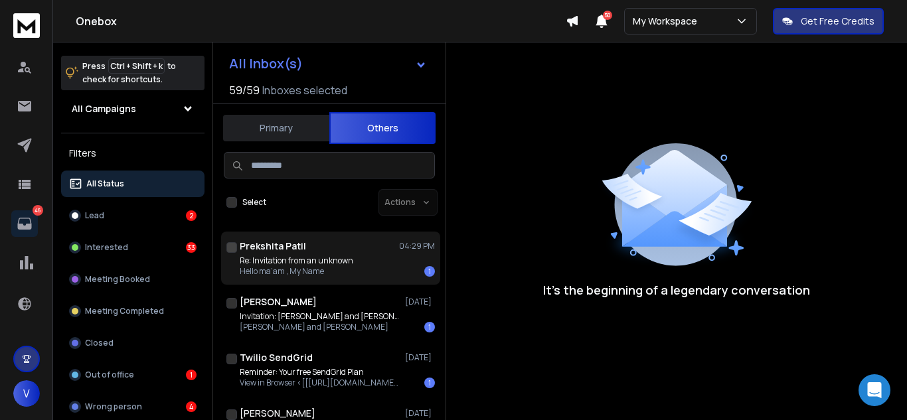
click at [337, 261] on p "Re: Invitation from an unknown" at bounding box center [297, 261] width 114 height 11
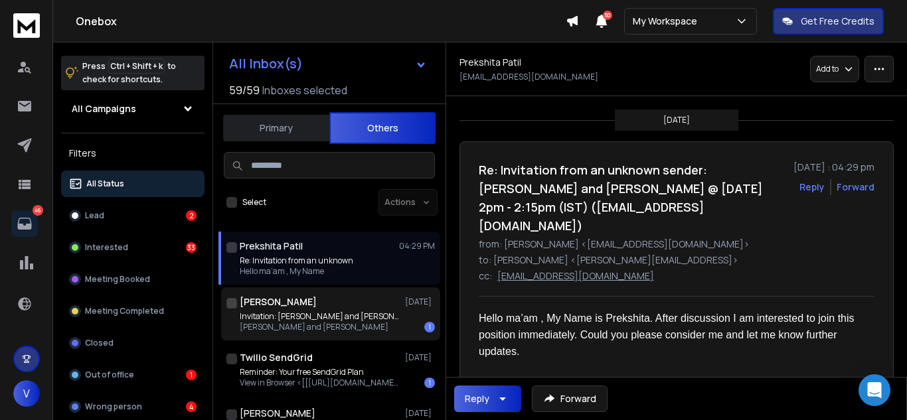
click at [322, 320] on p "Invitation: [PERSON_NAME] and [PERSON_NAME]" at bounding box center [319, 317] width 159 height 11
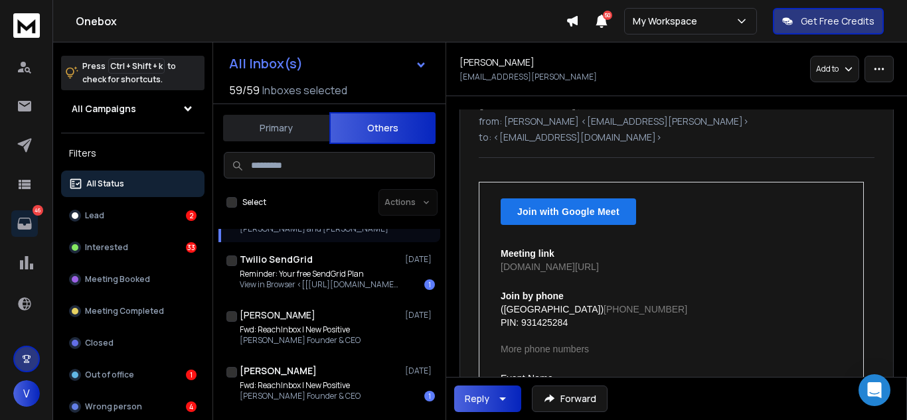
scroll to position [111, 0]
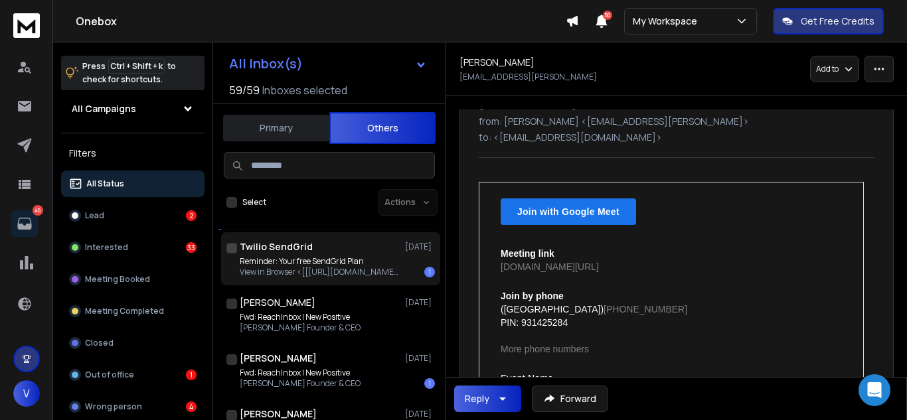
click at [351, 266] on p "Reminder: Your free SendGrid Plan" at bounding box center [319, 261] width 159 height 11
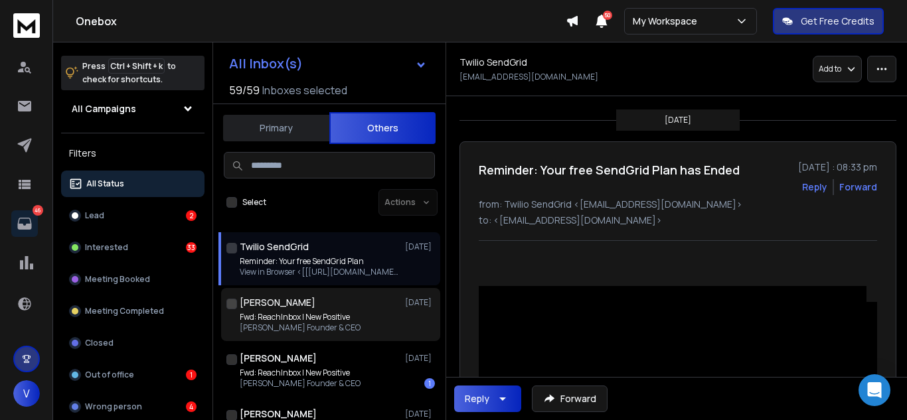
click at [349, 308] on div "[PERSON_NAME] [DATE]" at bounding box center [337, 302] width 195 height 13
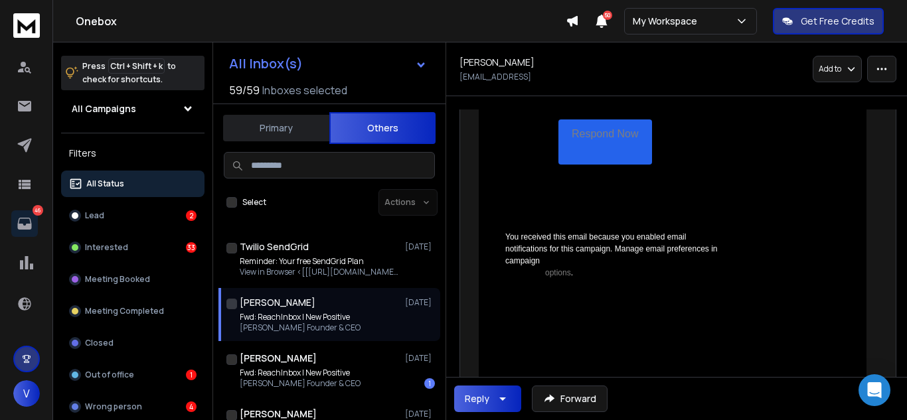
scroll to position [1906, 0]
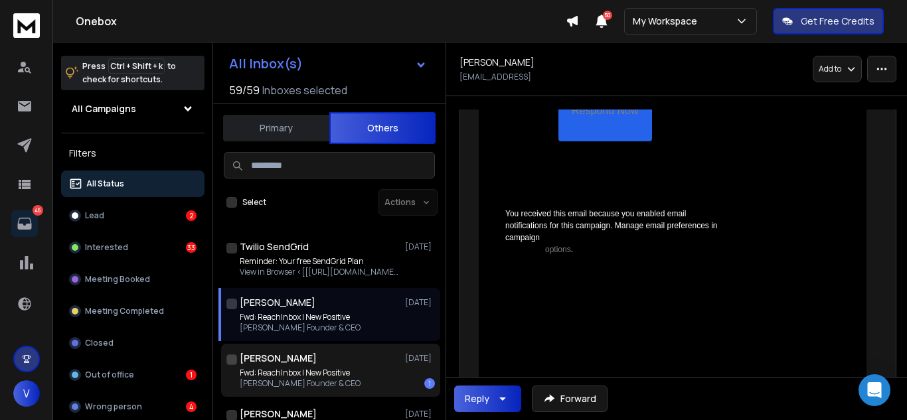
click at [357, 366] on div "[PERSON_NAME] [DATE] Fwd: ReachInbox | New Positive [PERSON_NAME] Founder & CEO…" at bounding box center [337, 370] width 195 height 37
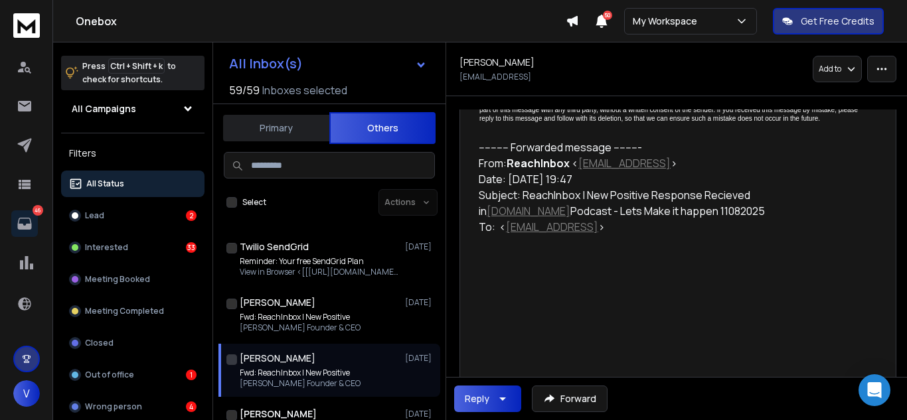
scroll to position [695, 0]
